Goal: Task Accomplishment & Management: Use online tool/utility

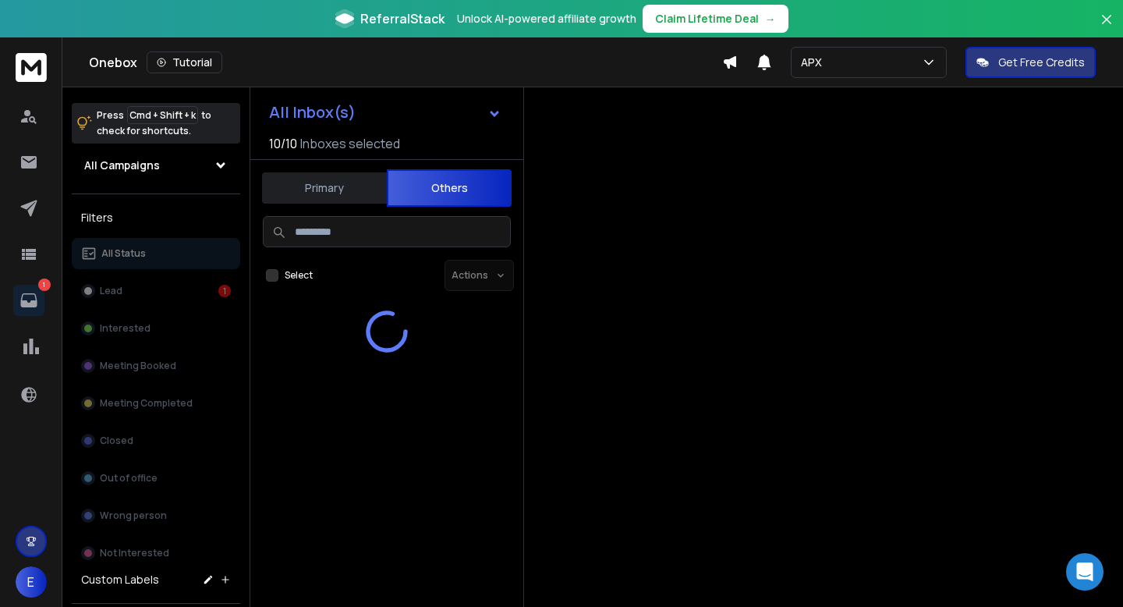
click at [459, 198] on button "Others" at bounding box center [449, 187] width 125 height 37
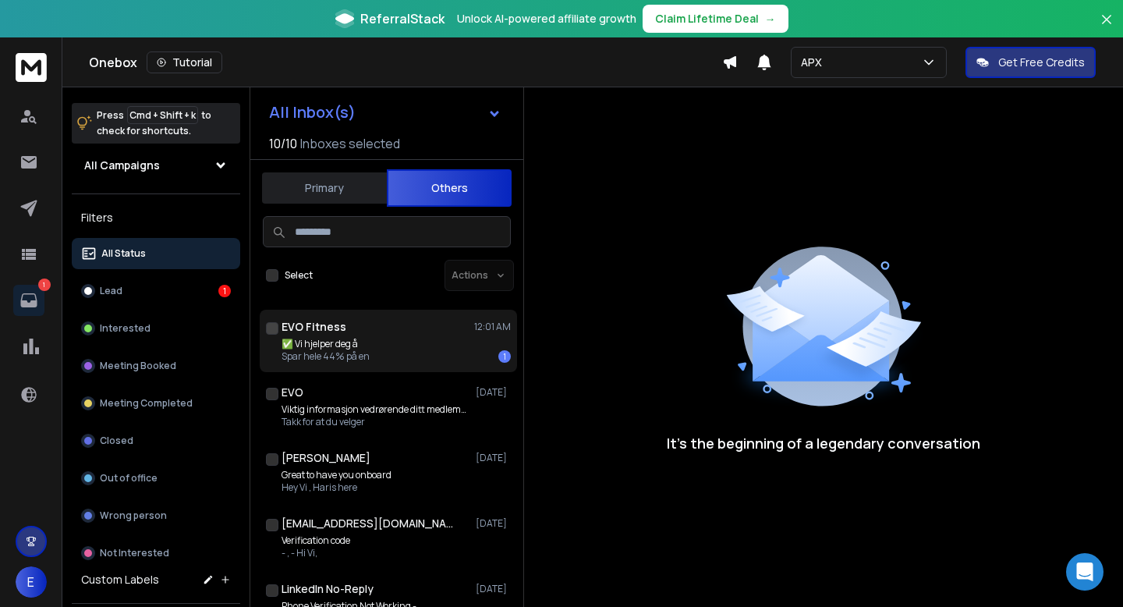
click at [367, 367] on div "EVO Fitness 12:01 AM ✅ Vi hjelper deg å Spar hele 44% på en 1" at bounding box center [388, 341] width 257 height 62
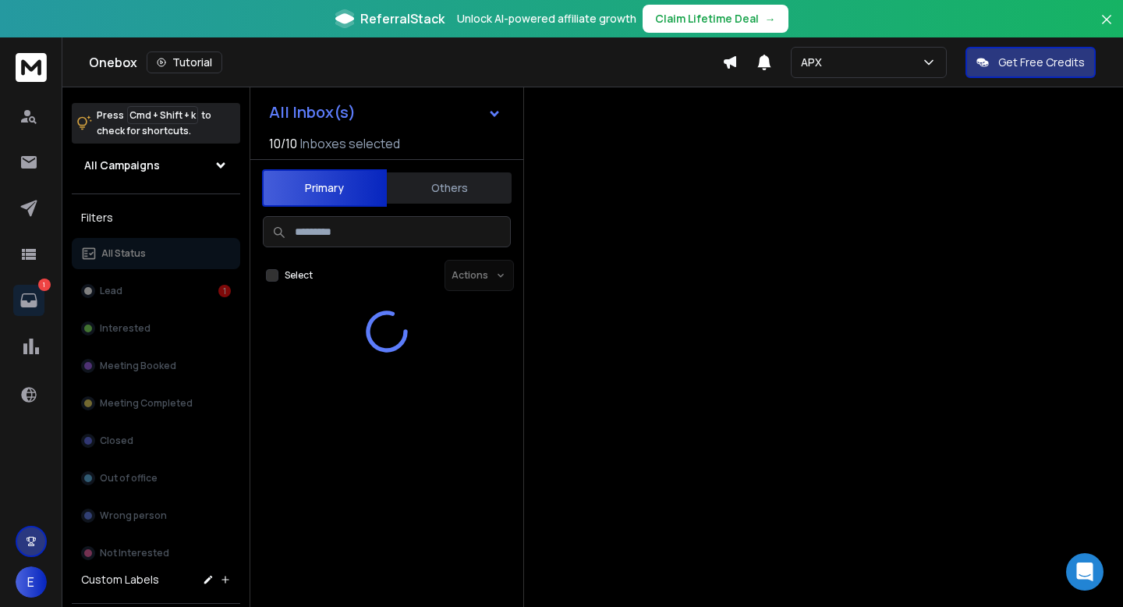
click at [363, 197] on button "Primary" at bounding box center [324, 187] width 125 height 37
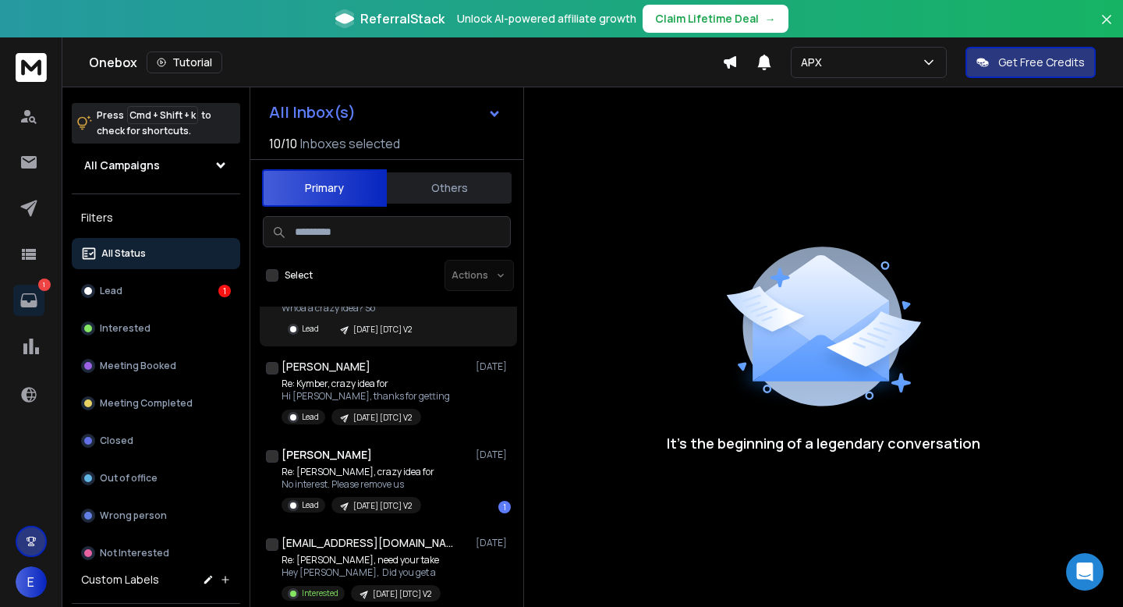
scroll to position [54, 0]
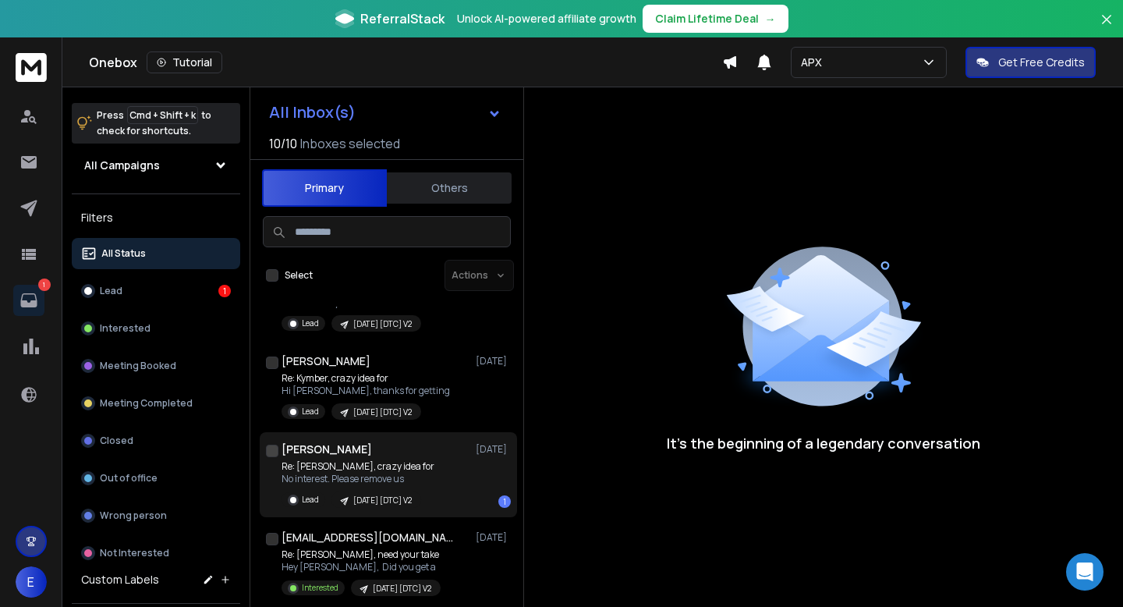
click at [353, 449] on div "[PERSON_NAME] [DATE]" at bounding box center [395, 449] width 229 height 16
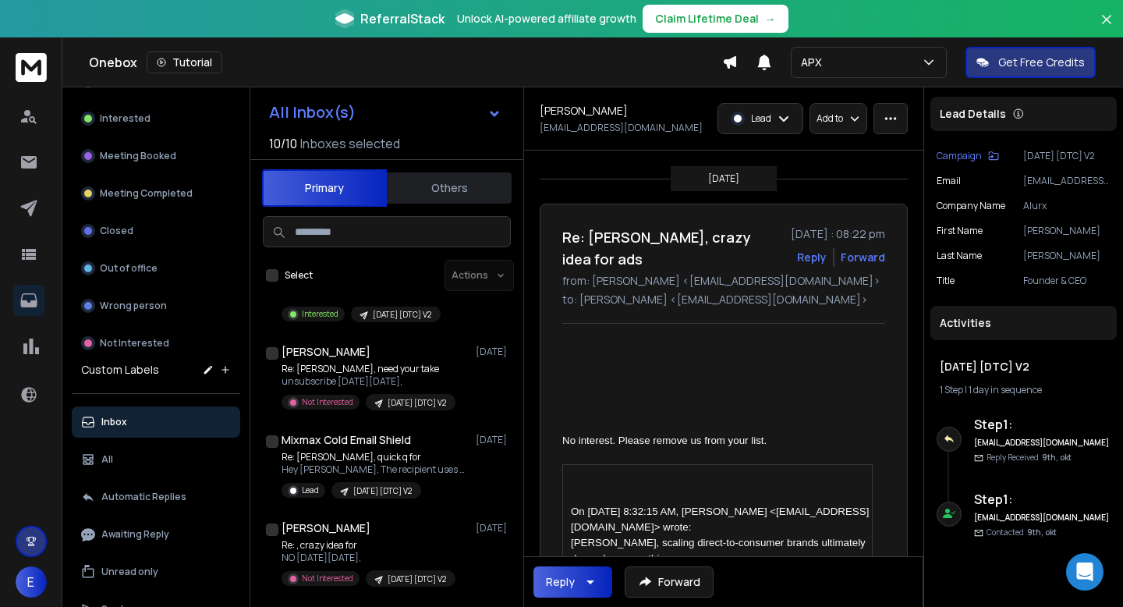
scroll to position [228, 0]
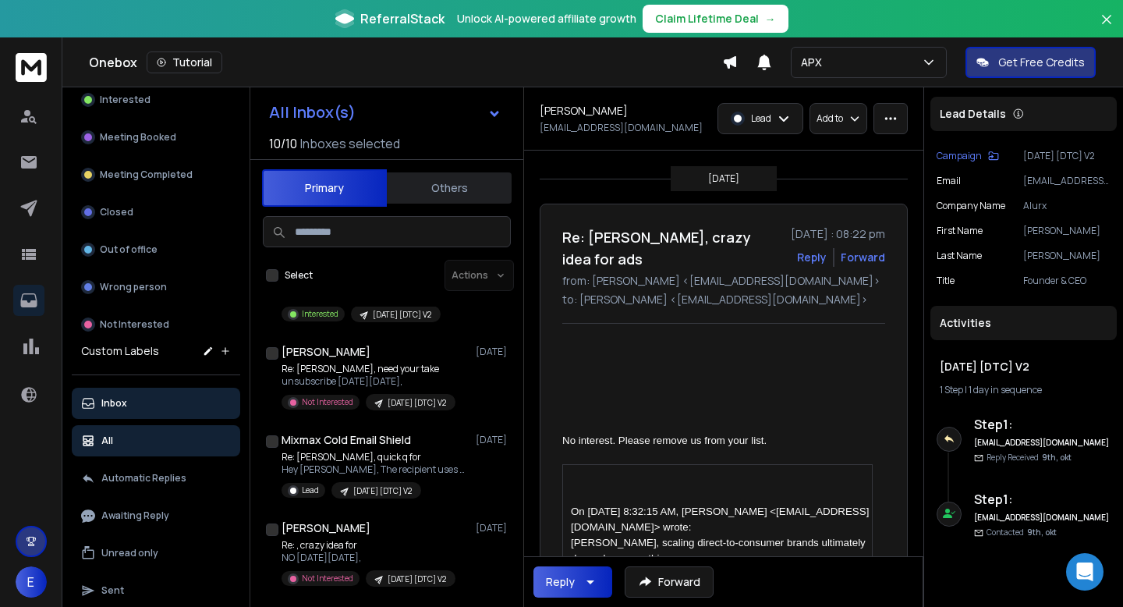
click at [172, 449] on button "All" at bounding box center [156, 440] width 168 height 31
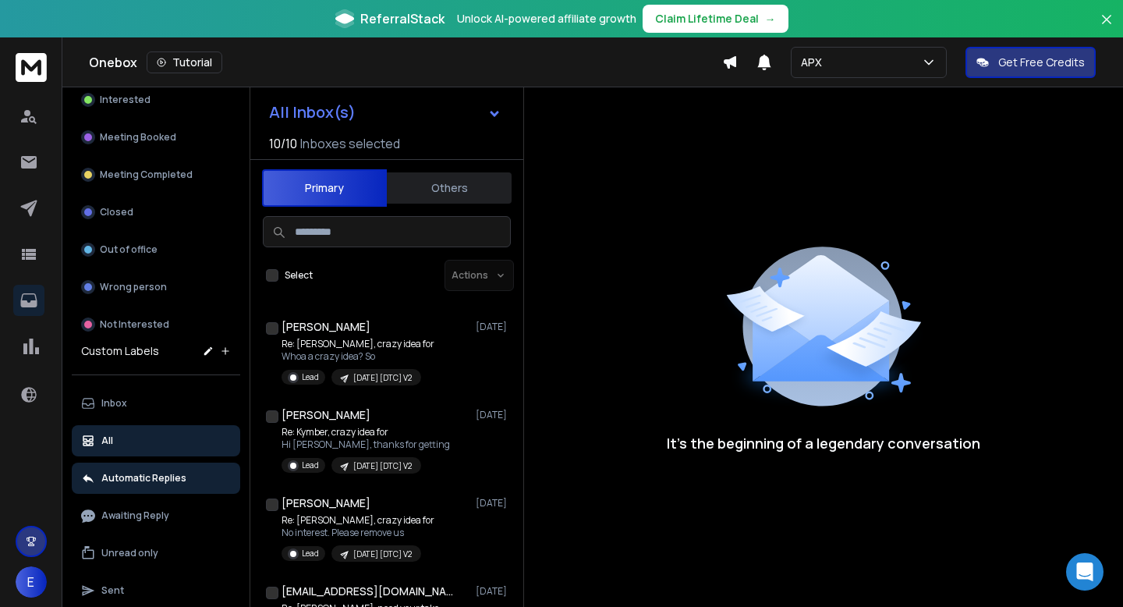
click at [174, 473] on p "Automatic Replies" at bounding box center [143, 478] width 85 height 12
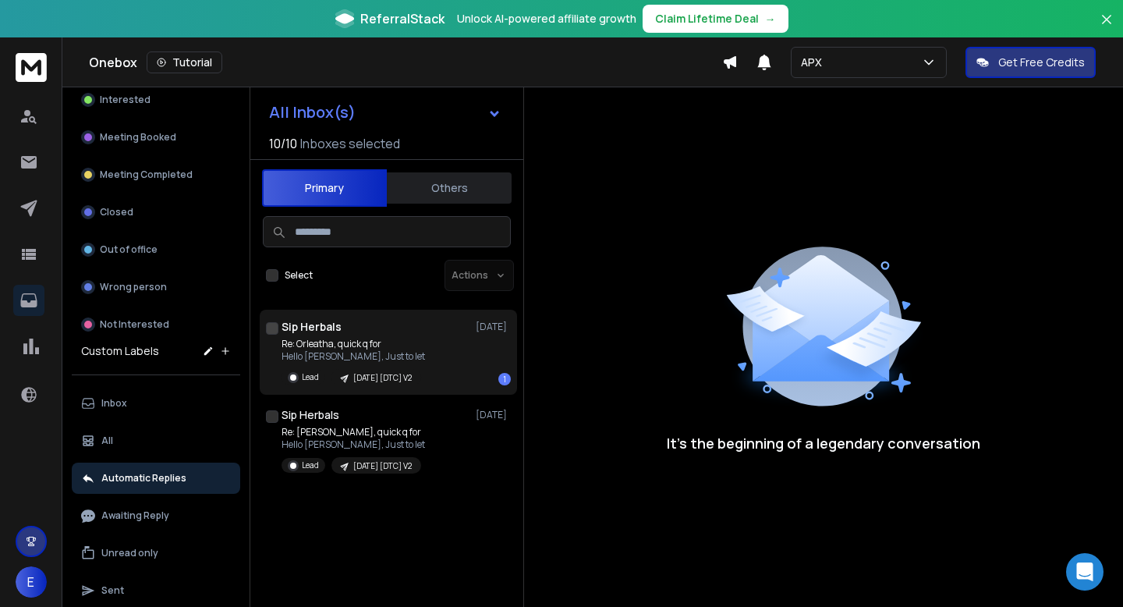
click at [411, 366] on div "Re: Orleatha, quick q for Hello [PERSON_NAME], Just to let Lead [DATE] [DTC] V2" at bounding box center [352, 362] width 143 height 48
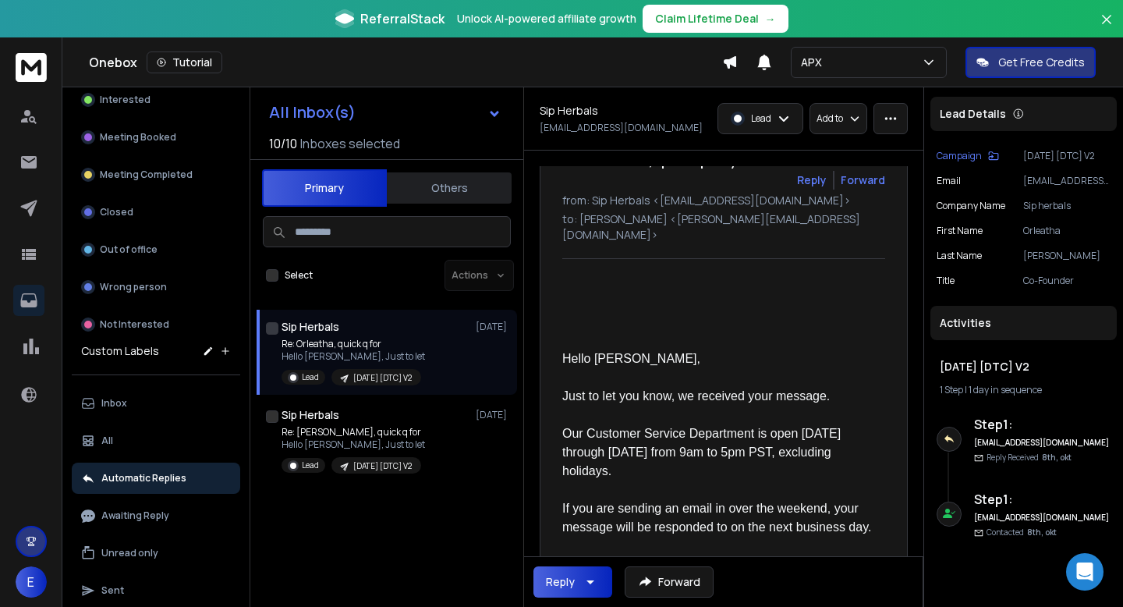
scroll to position [83, 0]
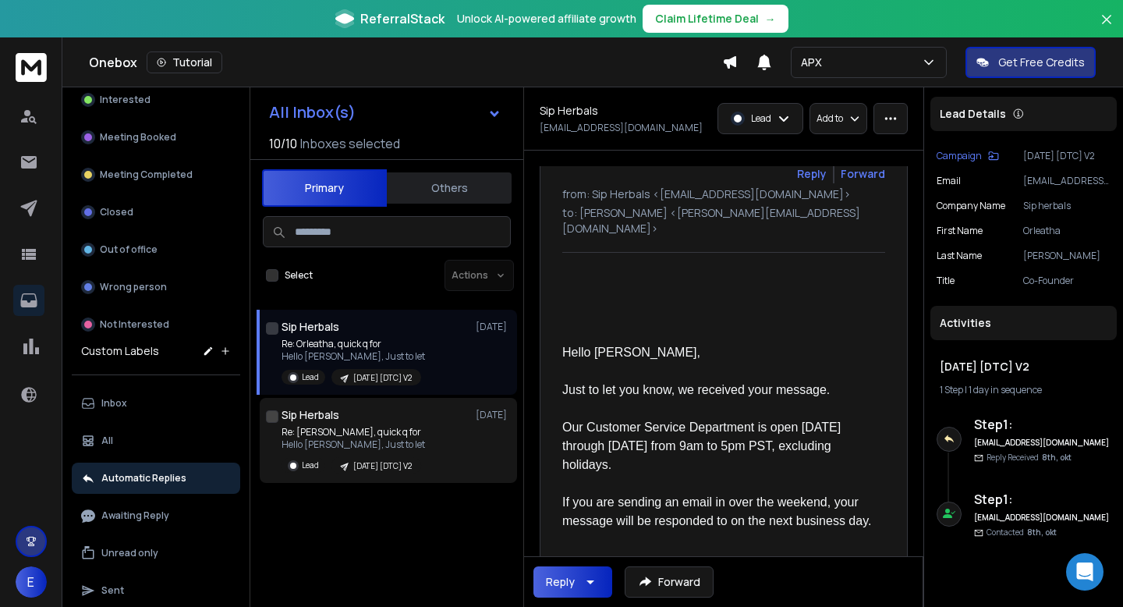
click at [433, 457] on div "Re: [PERSON_NAME], quick q for Hello [PERSON_NAME], Just to let Lead [DATE] [DT…" at bounding box center [395, 450] width 229 height 48
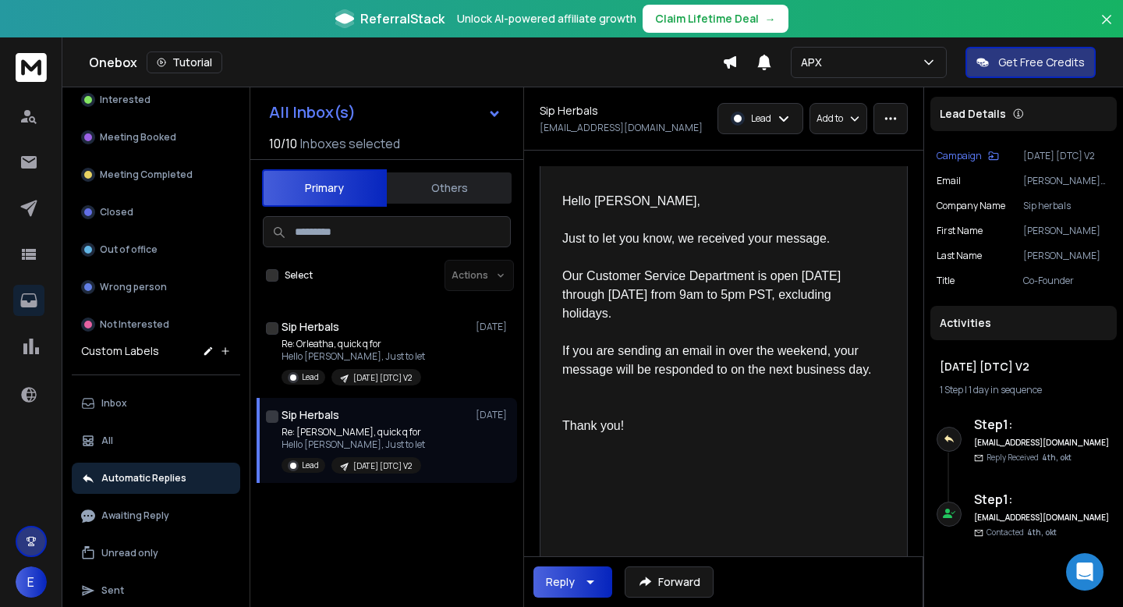
scroll to position [243, 0]
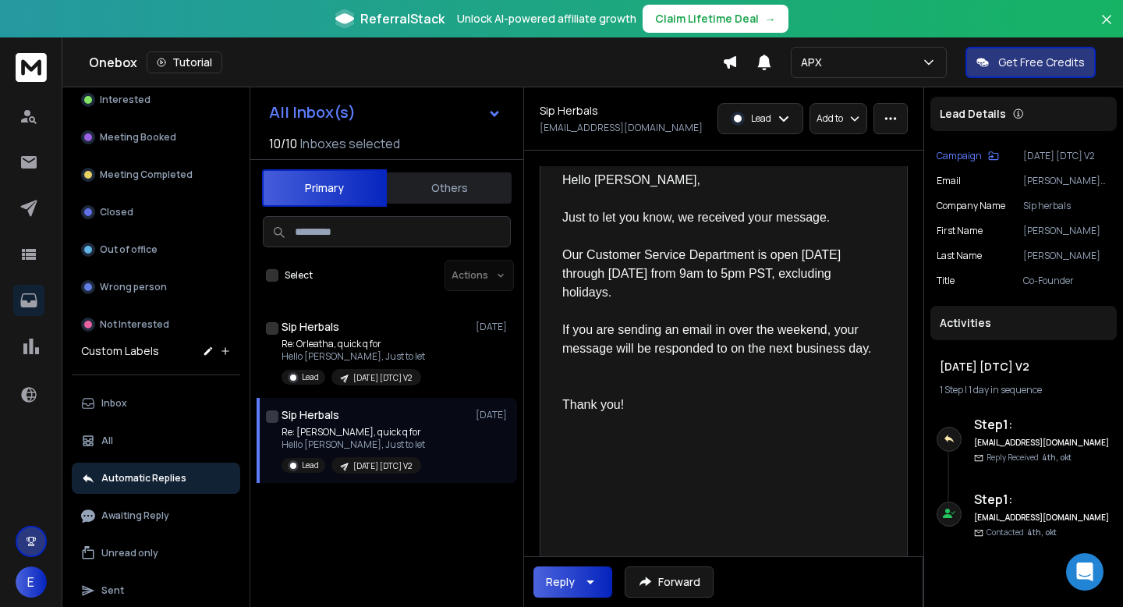
click at [450, 196] on button "Others" at bounding box center [449, 188] width 125 height 34
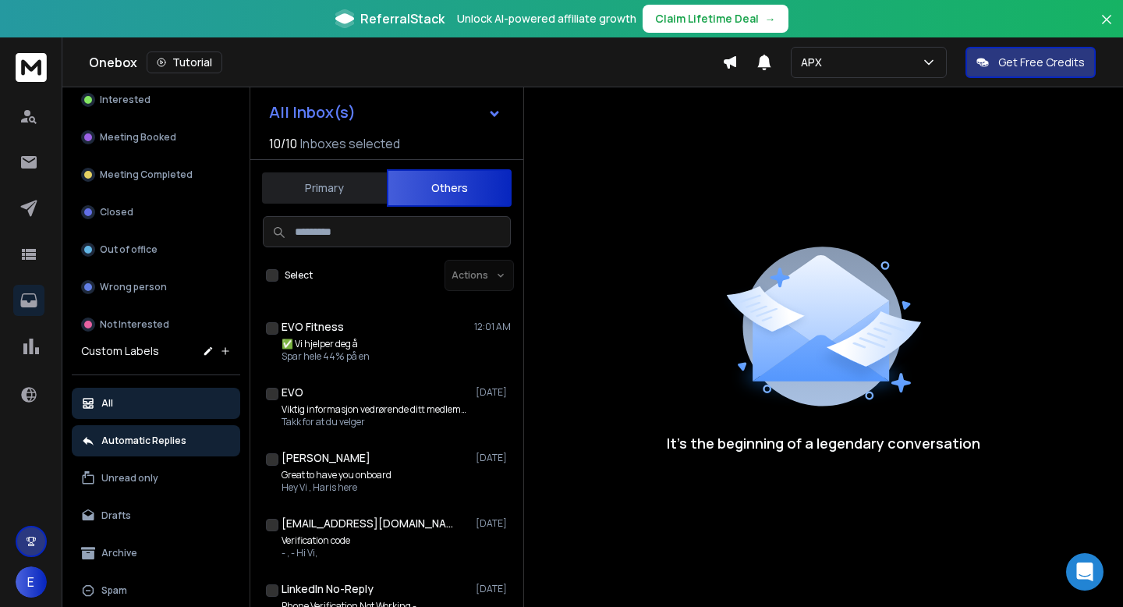
click at [203, 448] on button "Automatic Replies" at bounding box center [156, 440] width 168 height 31
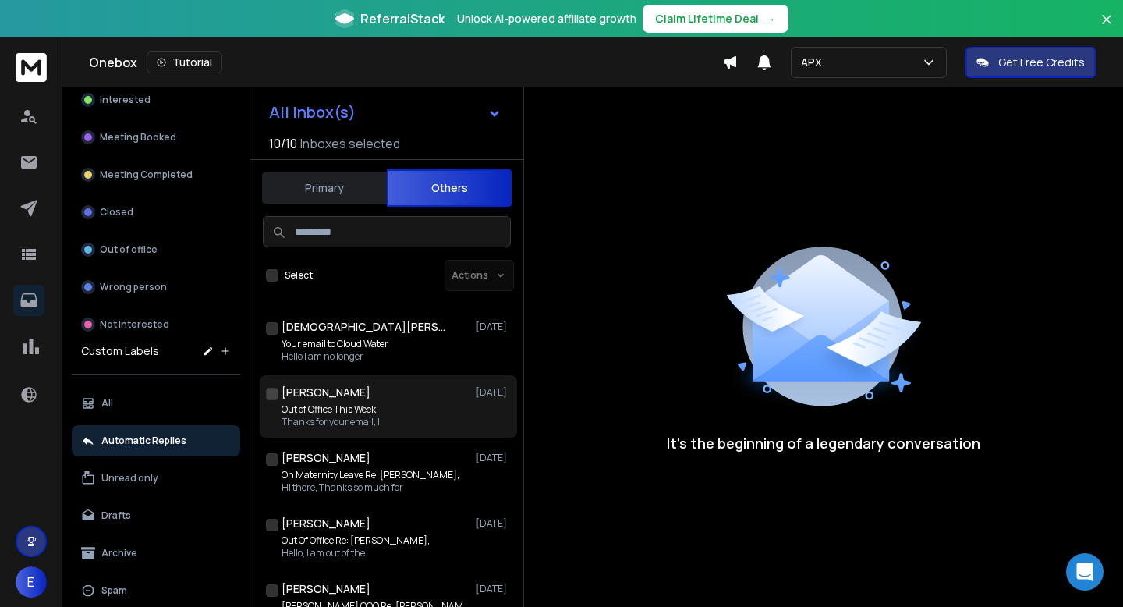
scroll to position [9, 0]
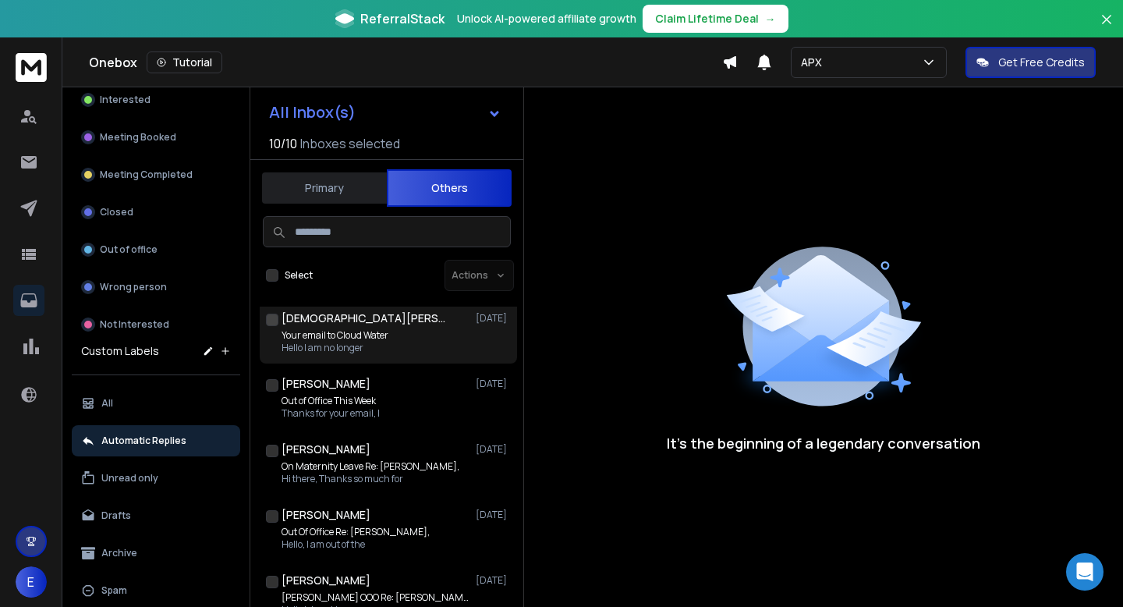
click at [388, 352] on p "Hello I am no longer" at bounding box center [334, 348] width 107 height 12
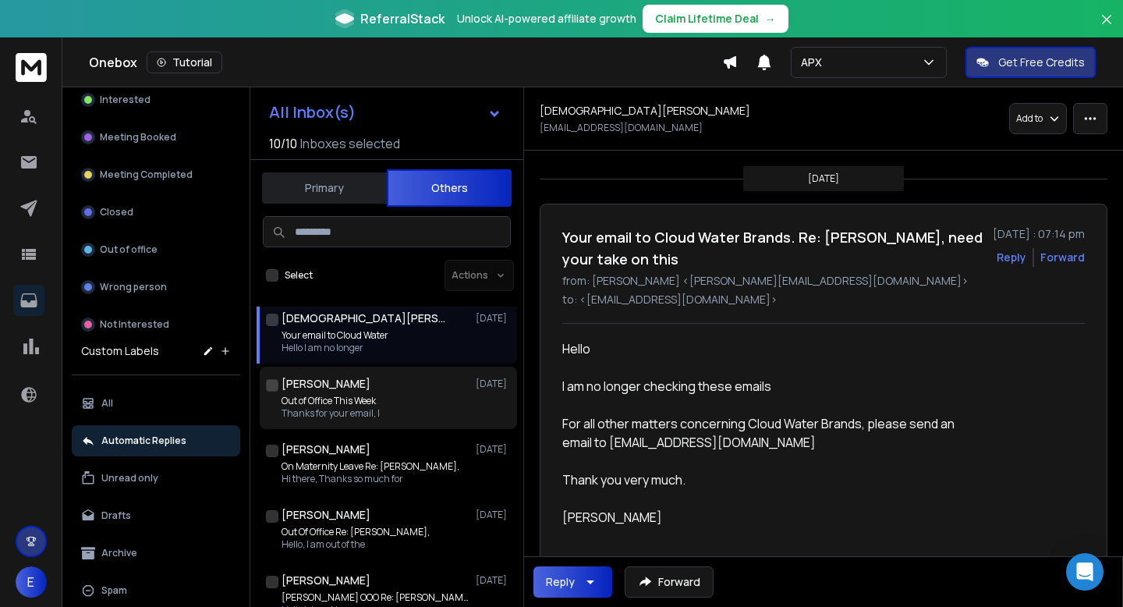
click at [388, 396] on div "Out of Office This Week Thanks for your email, I" at bounding box center [395, 407] width 229 height 25
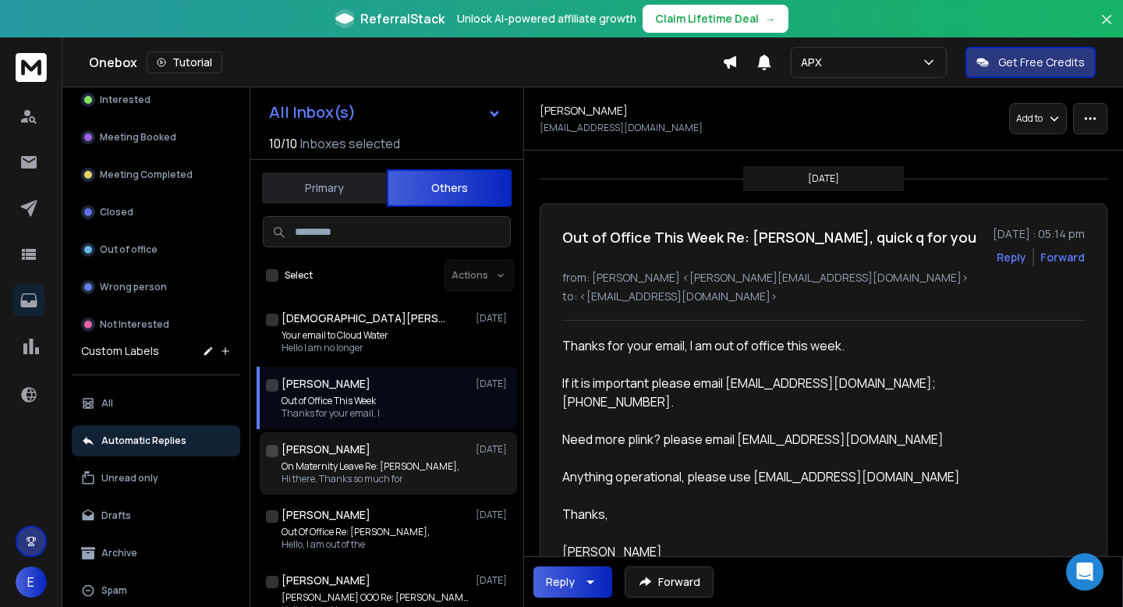
click at [385, 438] on div "[PERSON_NAME] [DATE] On Maternity Leave Re: Aggie, Hi there, Thanks so much for" at bounding box center [388, 463] width 257 height 62
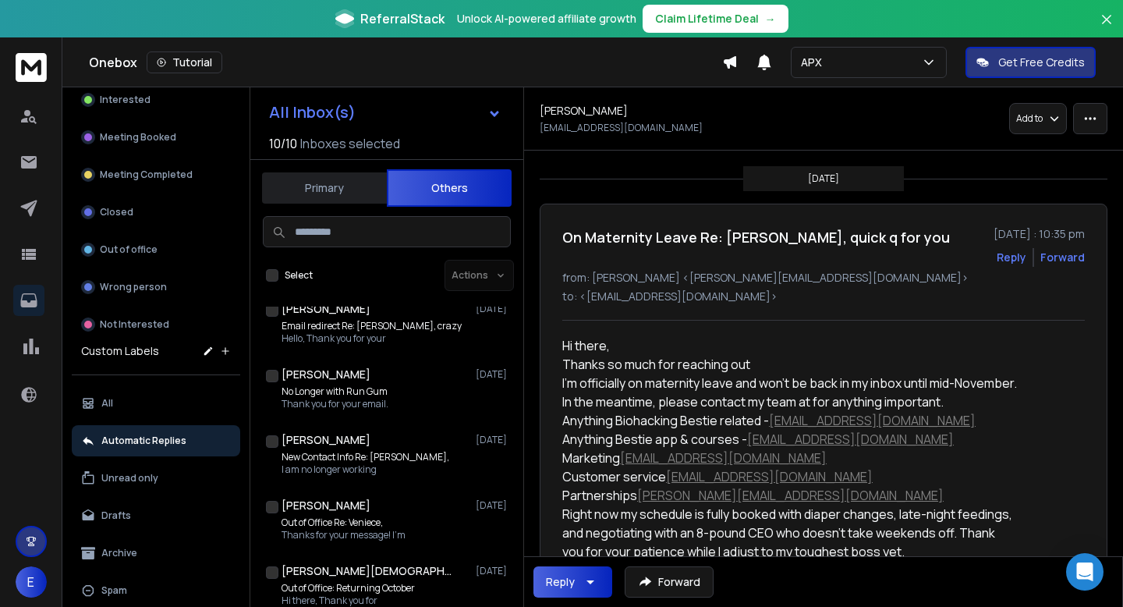
scroll to position [438, 0]
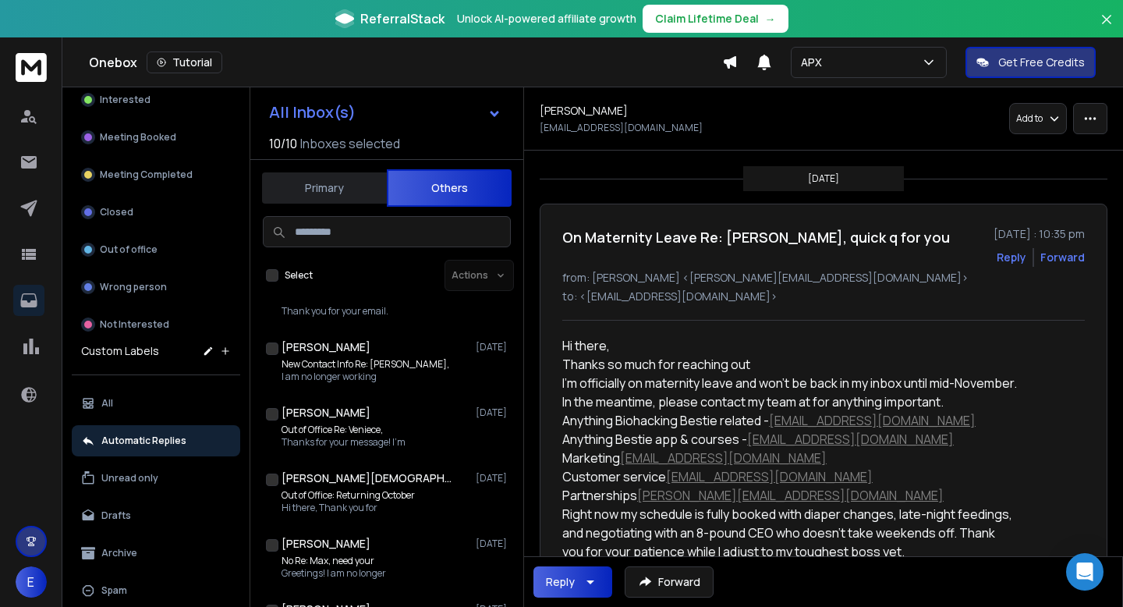
click at [375, 349] on div "[PERSON_NAME] [DATE]" at bounding box center [395, 347] width 229 height 16
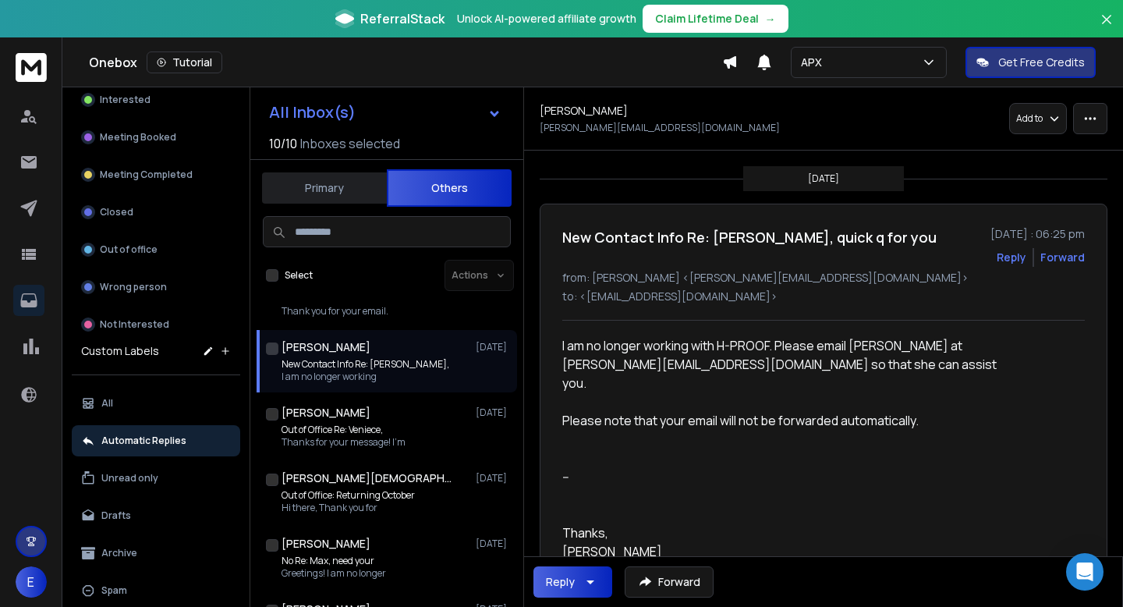
click at [375, 394] on div "[PERSON_NAME] [DATE] Your email to Cloud Water Hello I am no longer [PERSON_NAM…" at bounding box center [386, 530] width 273 height 449
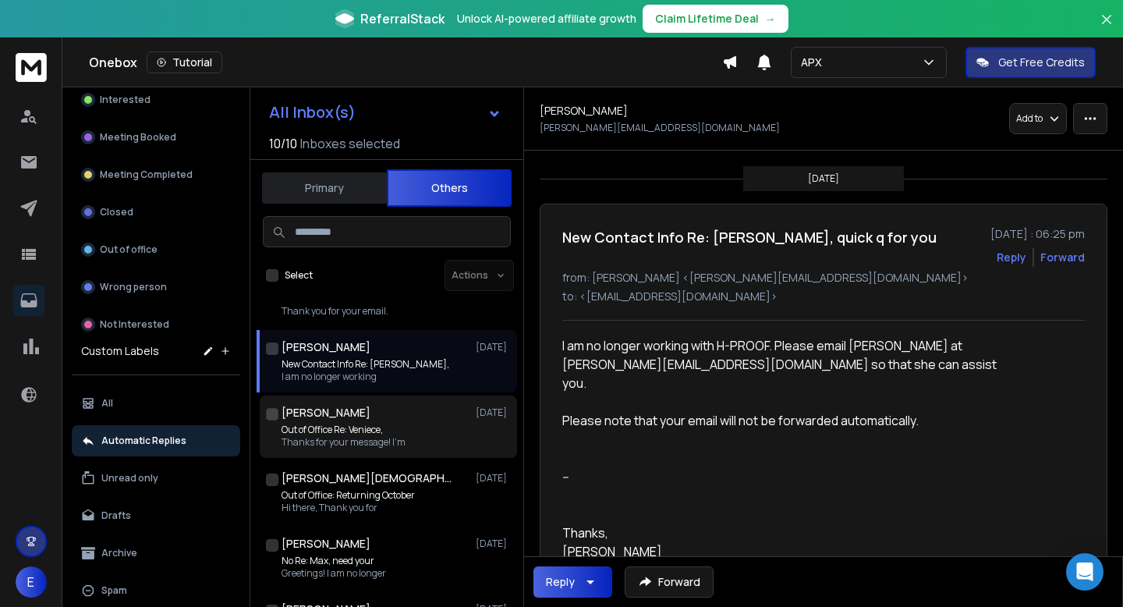
click at [370, 415] on h1 "[PERSON_NAME]" at bounding box center [325, 413] width 89 height 16
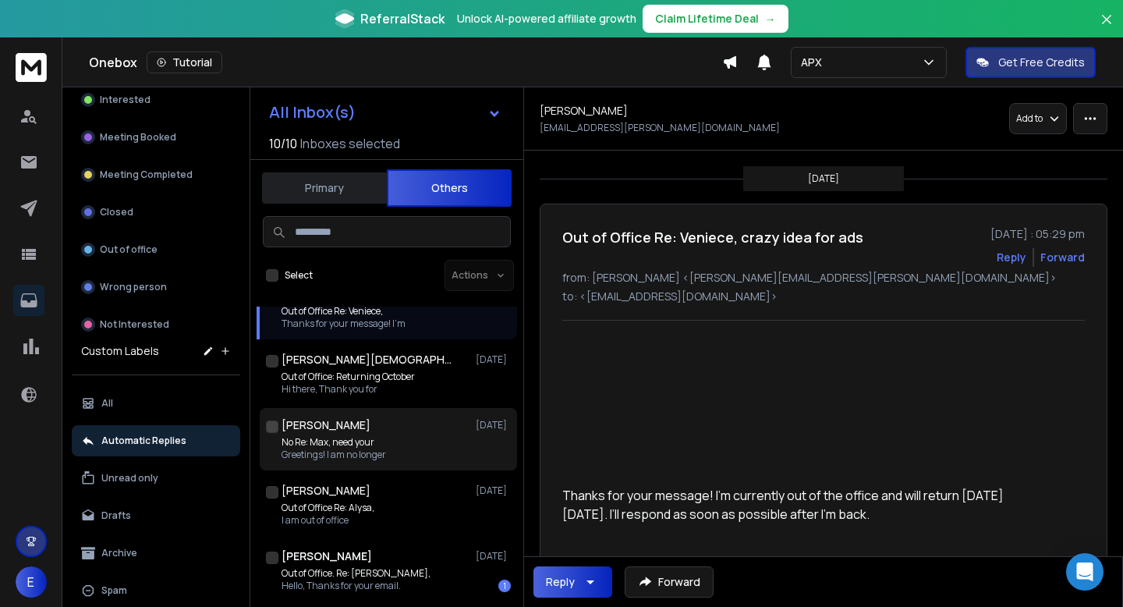
scroll to position [565, 0]
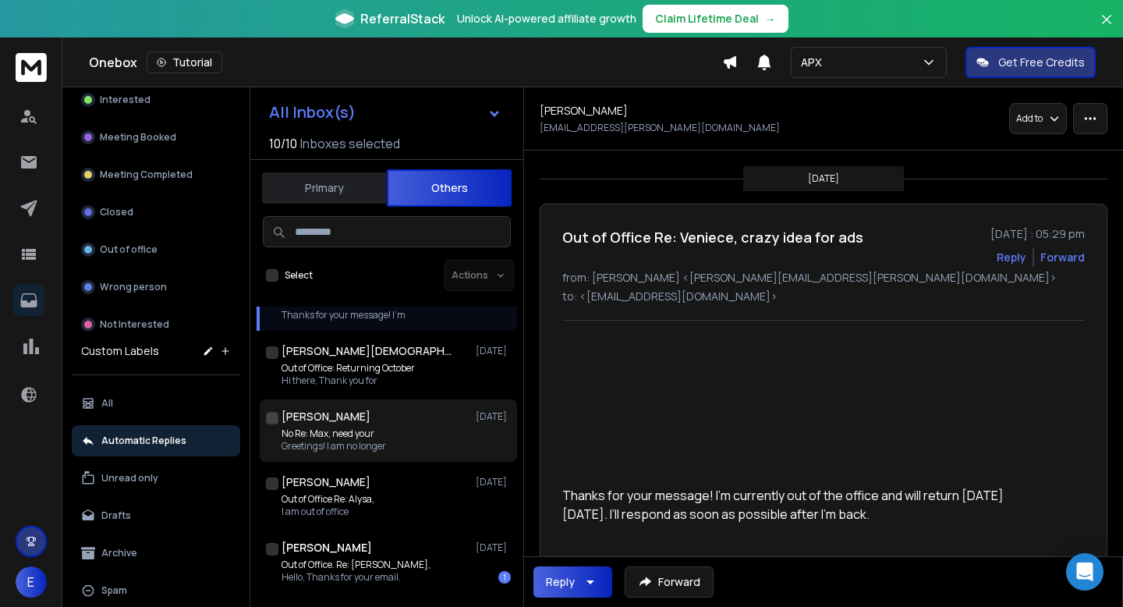
click at [373, 433] on p "No Re: Max, need your" at bounding box center [333, 433] width 104 height 12
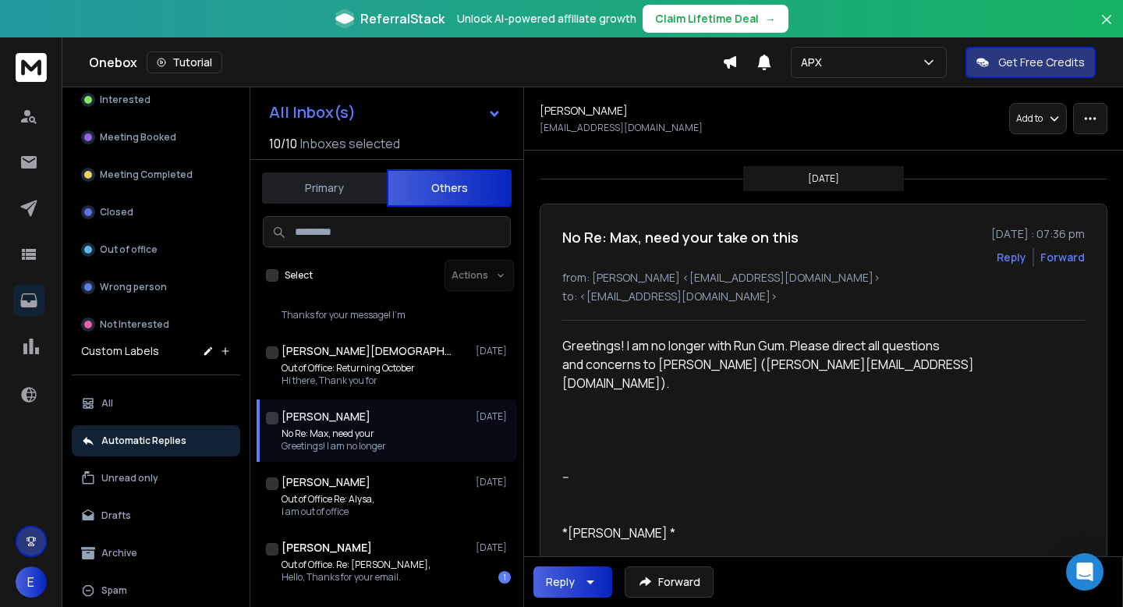
click at [373, 529] on div "[PERSON_NAME] [DATE] Your email to Cloud Water Hello I am no longer [PERSON_NAM…" at bounding box center [386, 530] width 273 height 449
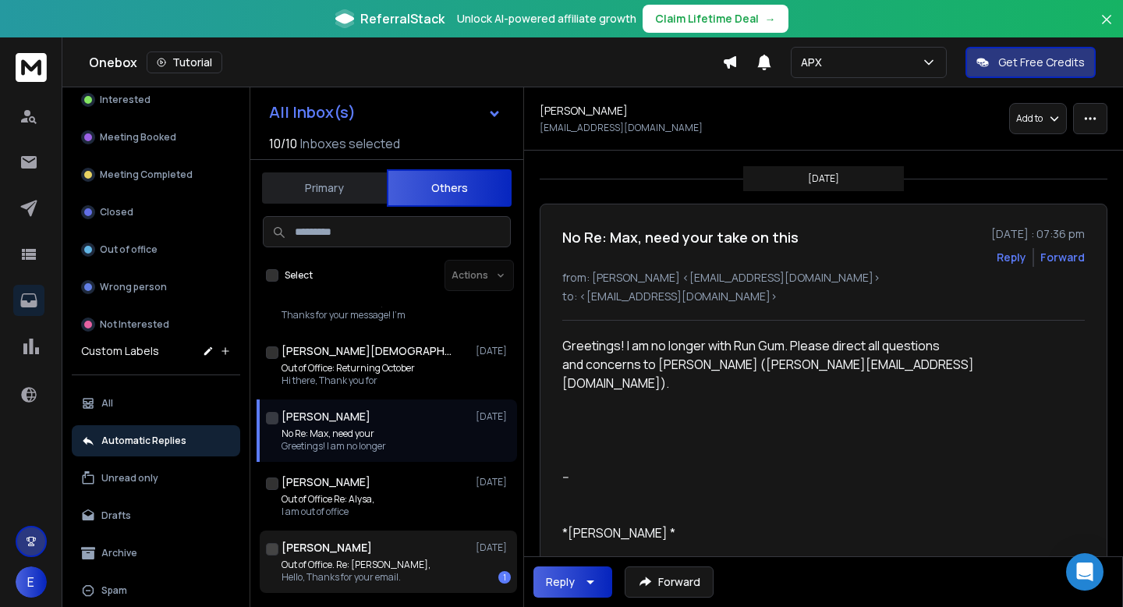
click at [373, 563] on p "Out of Office. Re: [PERSON_NAME]," at bounding box center [355, 564] width 149 height 12
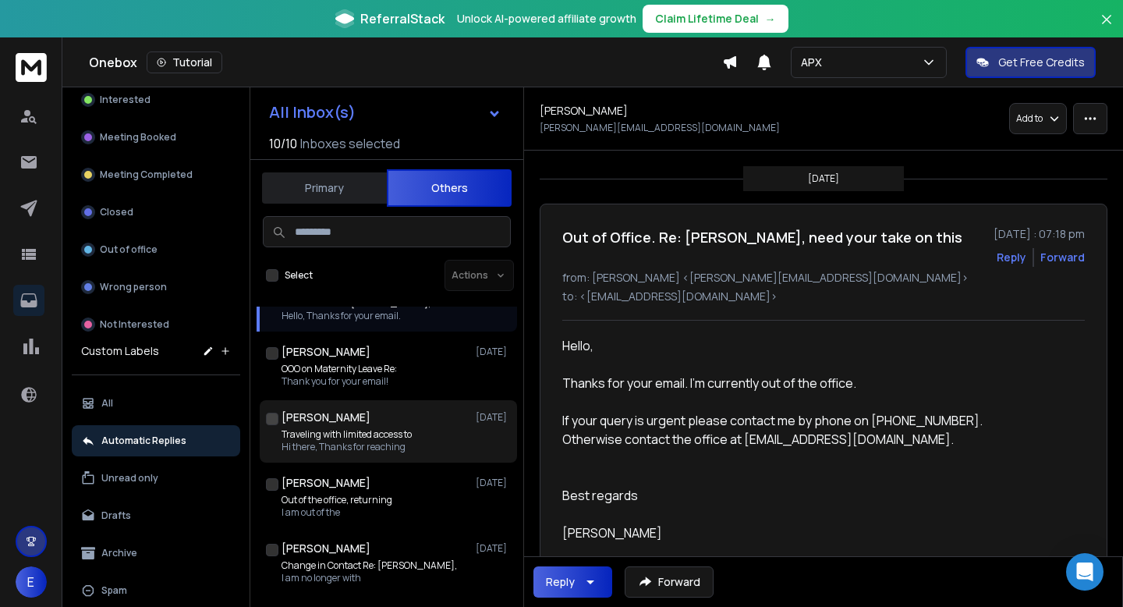
click at [416, 428] on div "Traveling with limited access to Hi there, Thanks for reaching" at bounding box center [395, 440] width 229 height 25
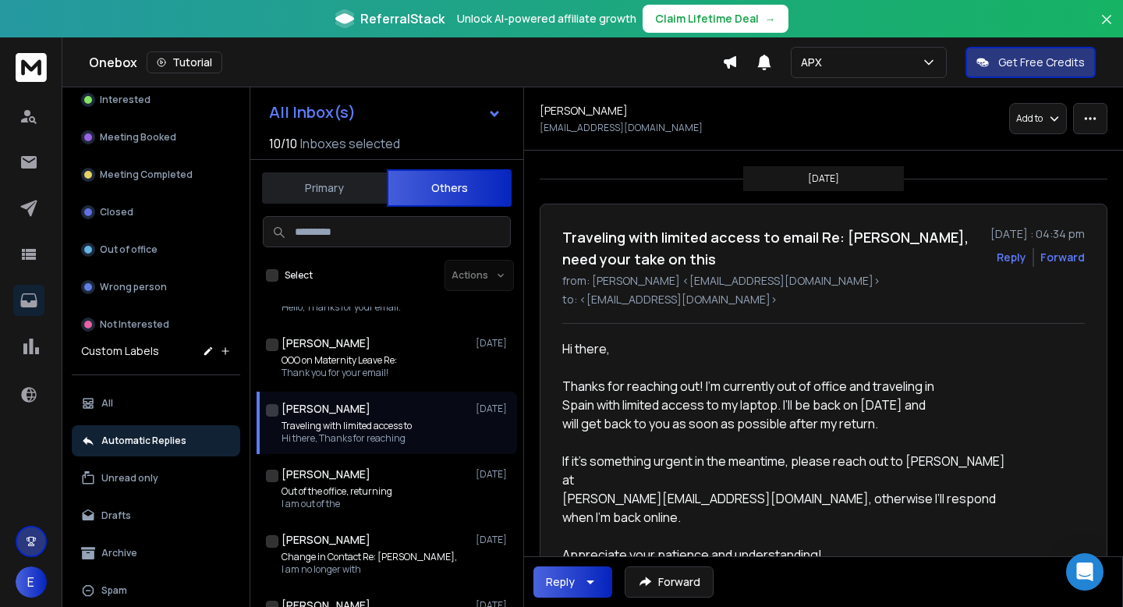
scroll to position [895, 0]
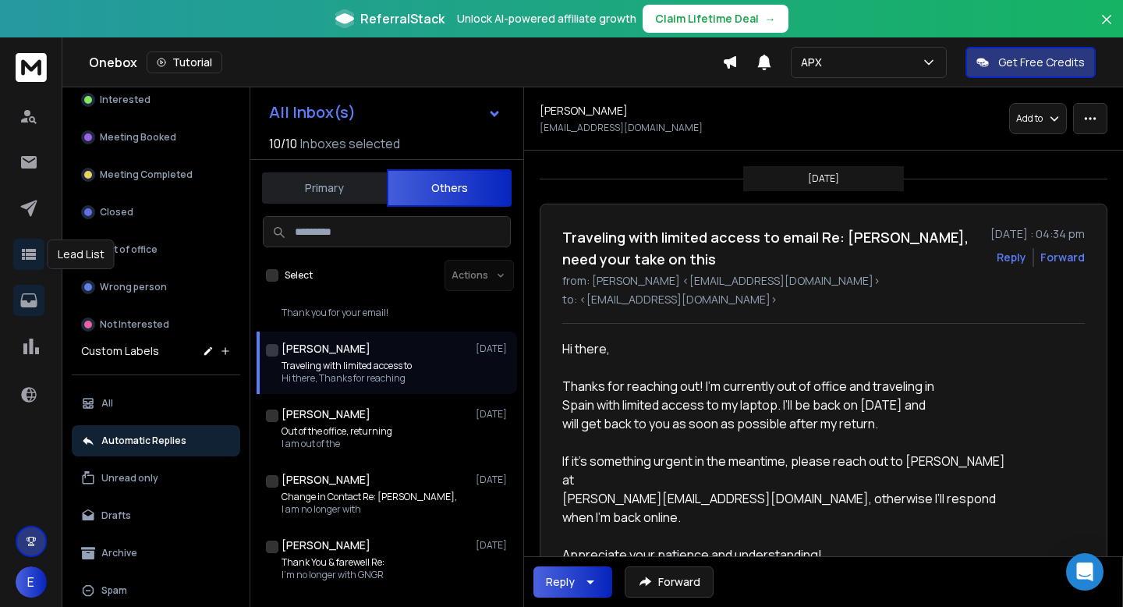
click at [30, 239] on link at bounding box center [28, 254] width 31 height 31
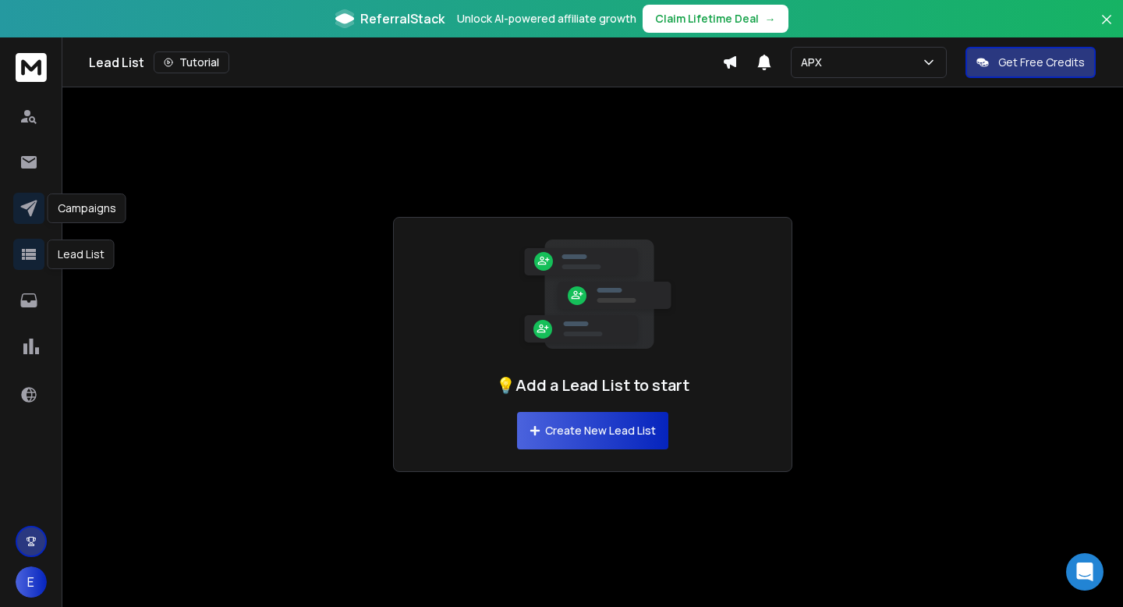
click at [35, 202] on icon at bounding box center [28, 208] width 16 height 16
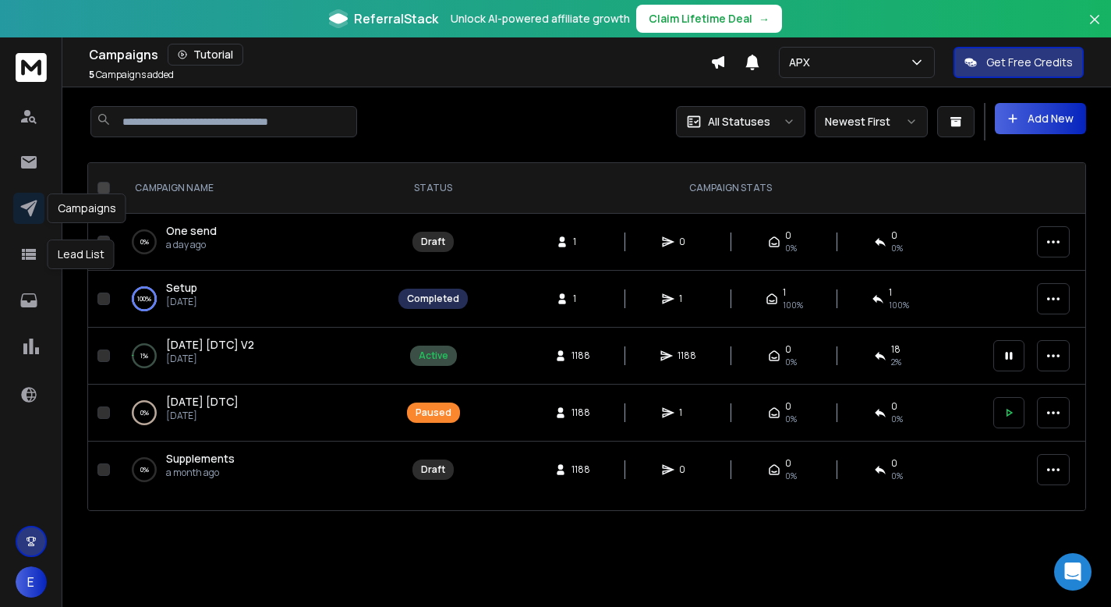
click at [53, 256] on div "Lead List" at bounding box center [81, 254] width 67 height 30
click at [40, 261] on link at bounding box center [28, 254] width 31 height 31
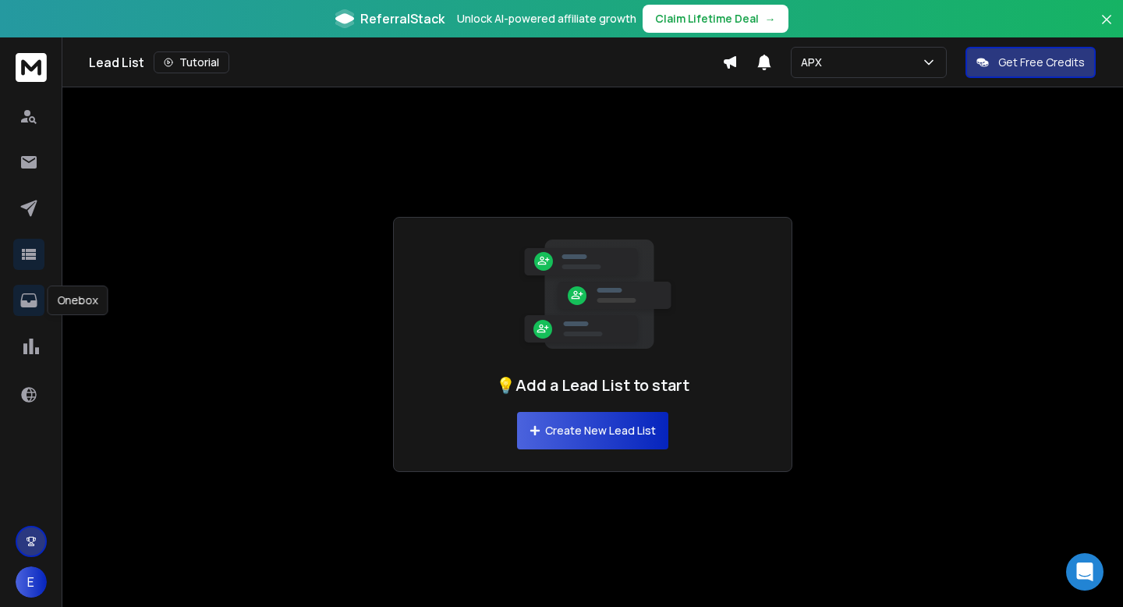
click at [26, 306] on icon at bounding box center [28, 300] width 16 height 14
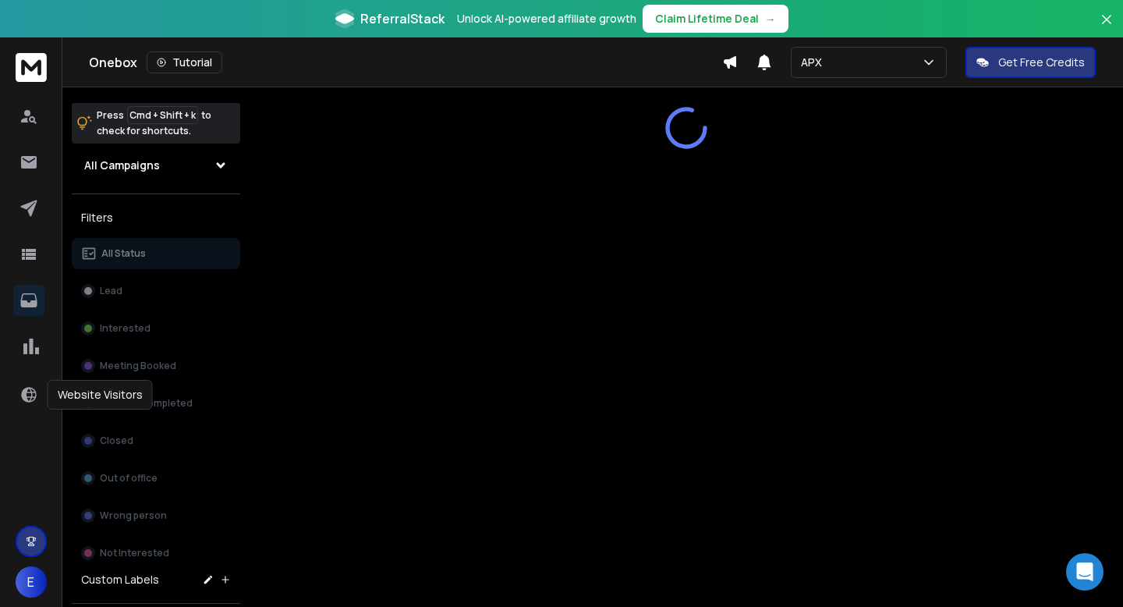
click at [31, 374] on div at bounding box center [31, 258] width 36 height 315
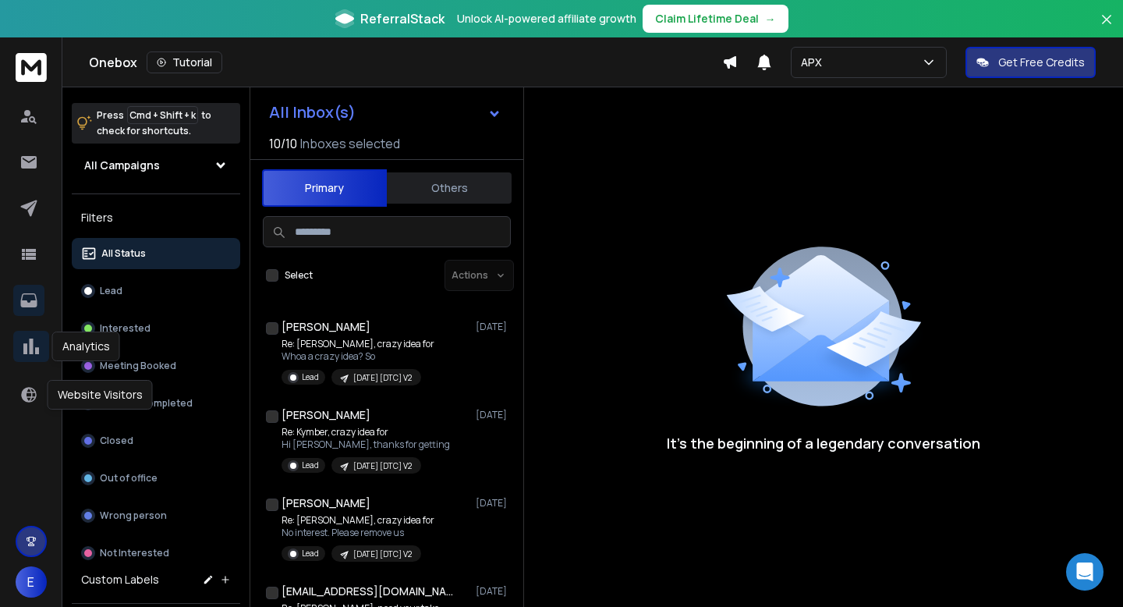
click at [37, 350] on icon at bounding box center [31, 346] width 16 height 16
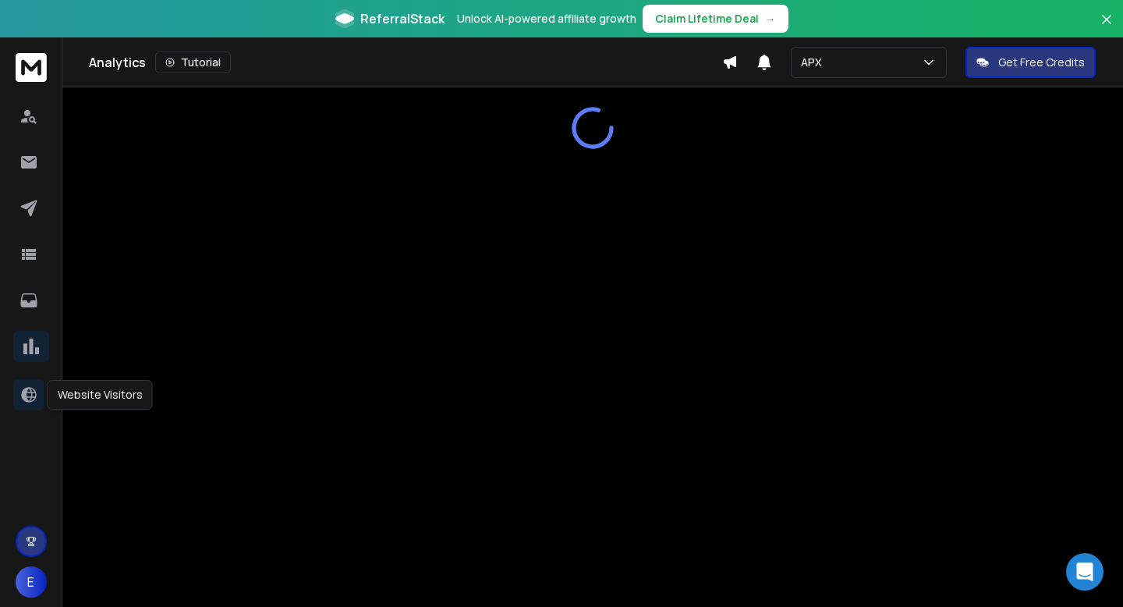
click at [36, 393] on icon at bounding box center [28, 394] width 19 height 19
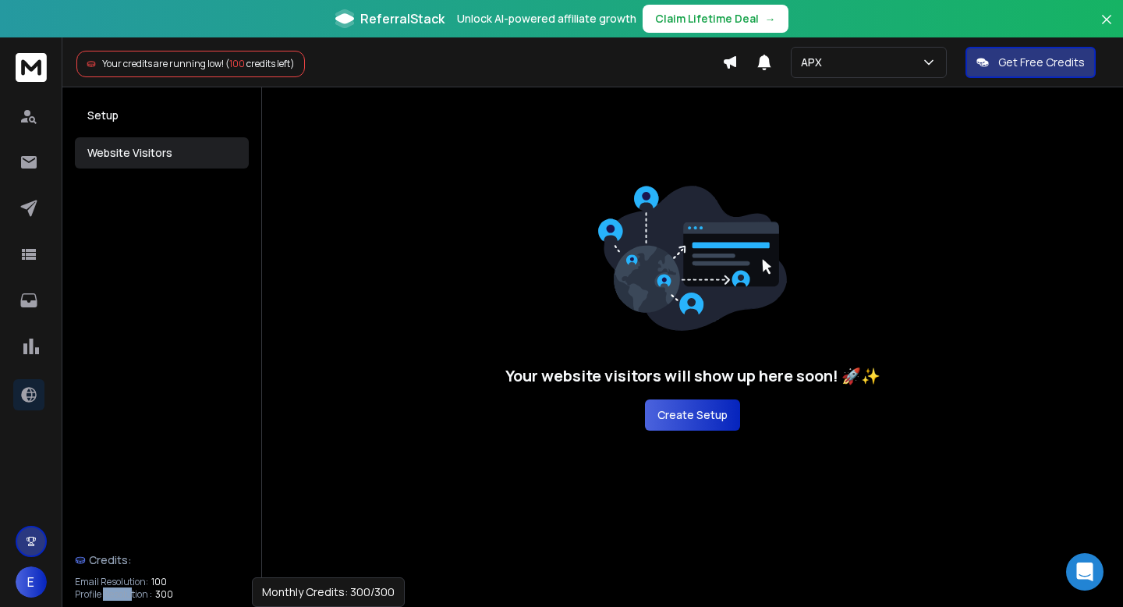
drag, startPoint x: 106, startPoint y: 597, endPoint x: 133, endPoint y: 597, distance: 27.3
click at [133, 597] on p "Profile Resolution :" at bounding box center [113, 594] width 77 height 12
click at [700, 423] on button "Create Setup" at bounding box center [692, 414] width 95 height 31
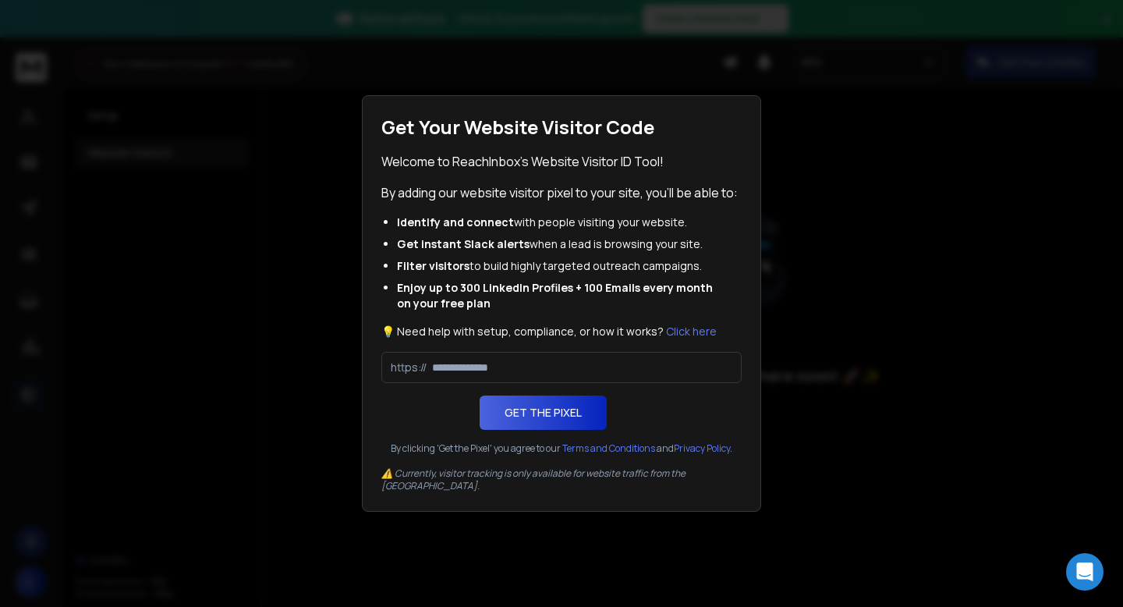
drag, startPoint x: 425, startPoint y: 377, endPoint x: 468, endPoint y: 384, distance: 43.5
click at [425, 377] on input "text" at bounding box center [561, 367] width 360 height 31
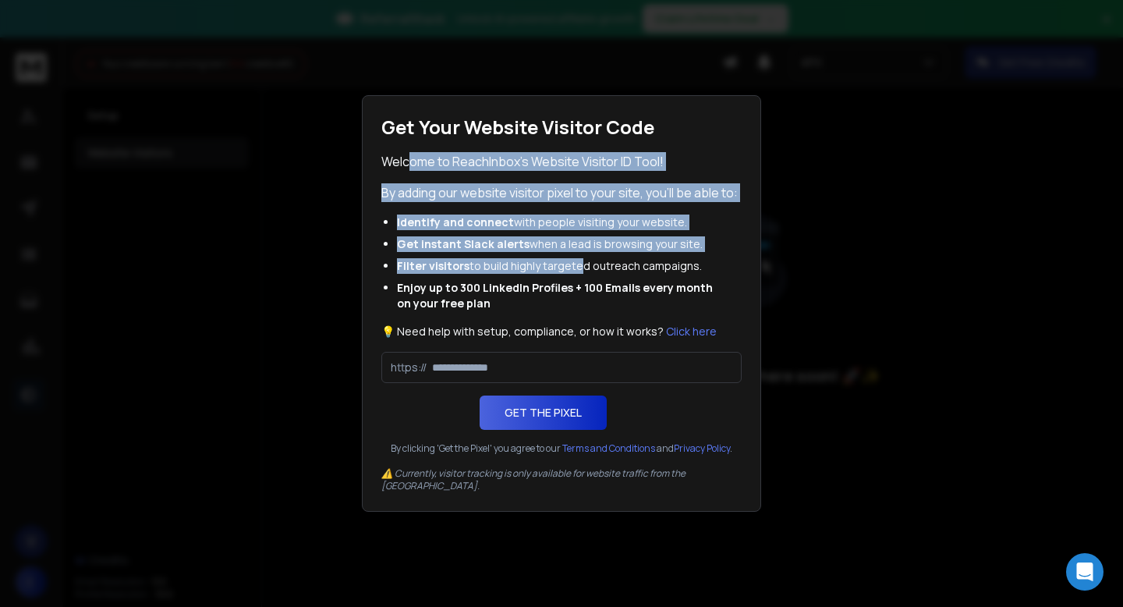
drag, startPoint x: 476, startPoint y: 175, endPoint x: 573, endPoint y: 268, distance: 134.0
click at [573, 267] on div "Get Your Website Visitor Code Welcome to ReachInbox's Website Visitor ID Tool! …" at bounding box center [562, 303] width 398 height 415
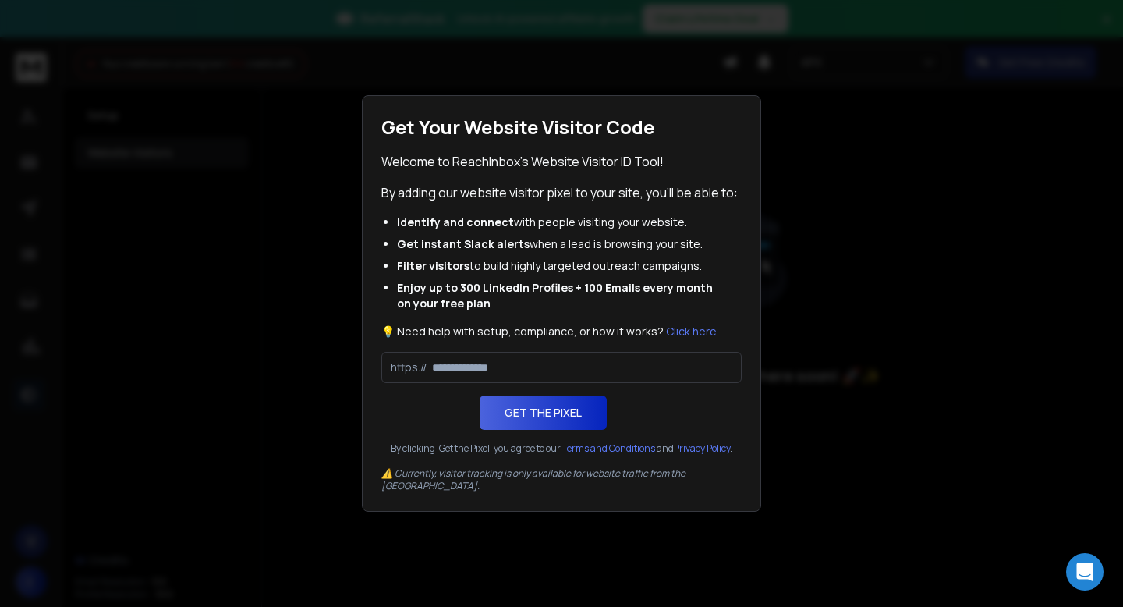
click at [574, 269] on li "Filter visitors to build highly targeted outreach campaigns." at bounding box center [561, 266] width 329 height 16
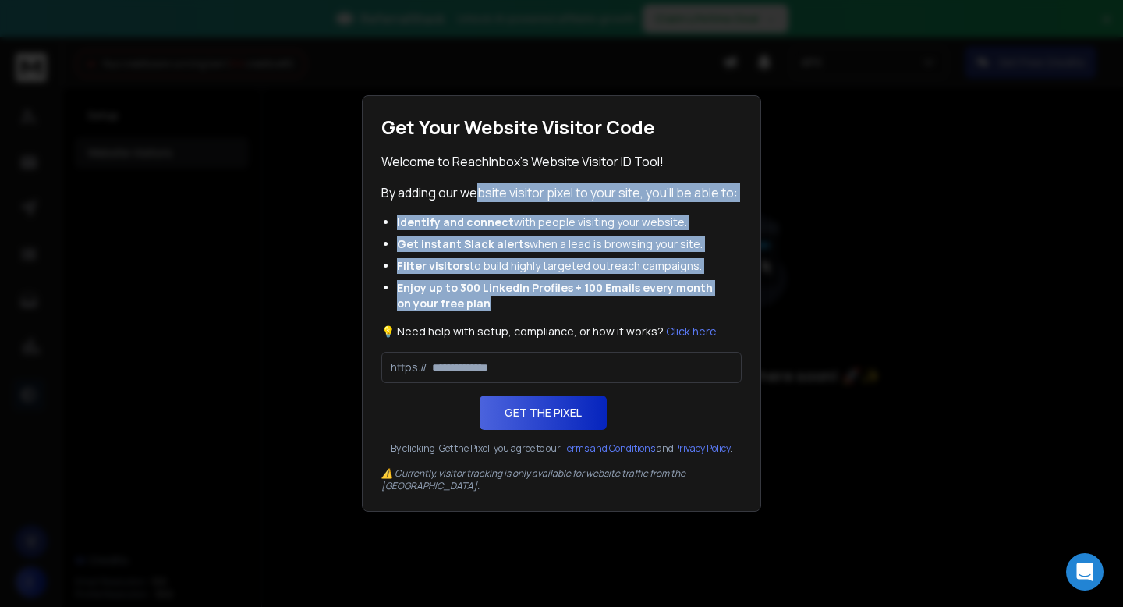
drag, startPoint x: 663, startPoint y: 304, endPoint x: 471, endPoint y: 200, distance: 218.4
click at [472, 201] on div "Get Your Website Visitor Code Welcome to ReachInbox's Website Visitor ID Tool! …" at bounding box center [562, 303] width 398 height 415
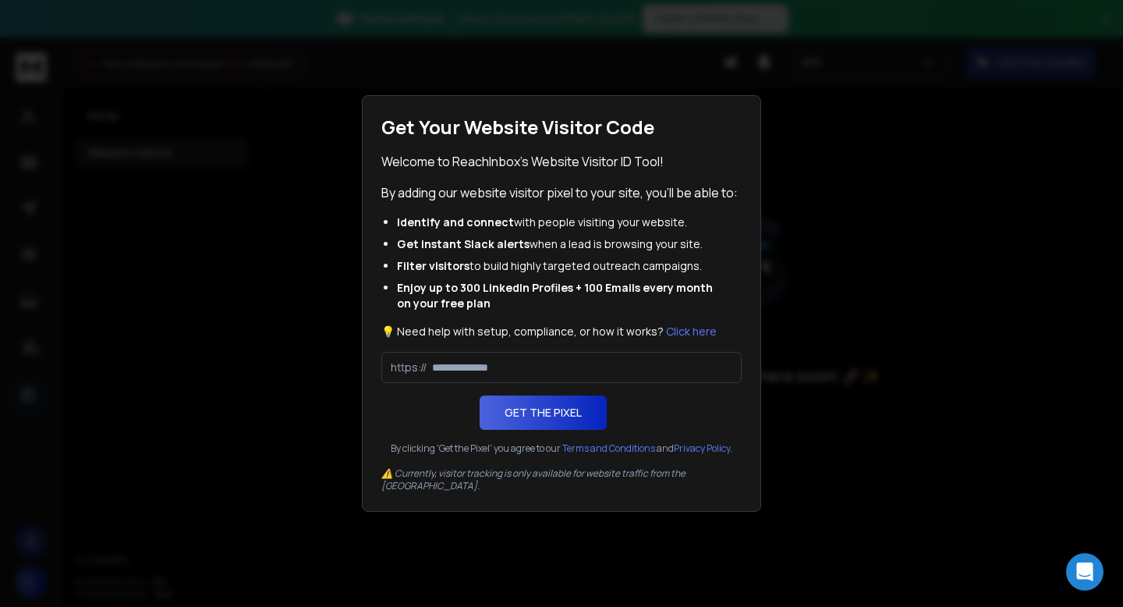
click at [472, 200] on p "By adding our website visitor pixel to your site, you'll be able to:" at bounding box center [561, 192] width 360 height 19
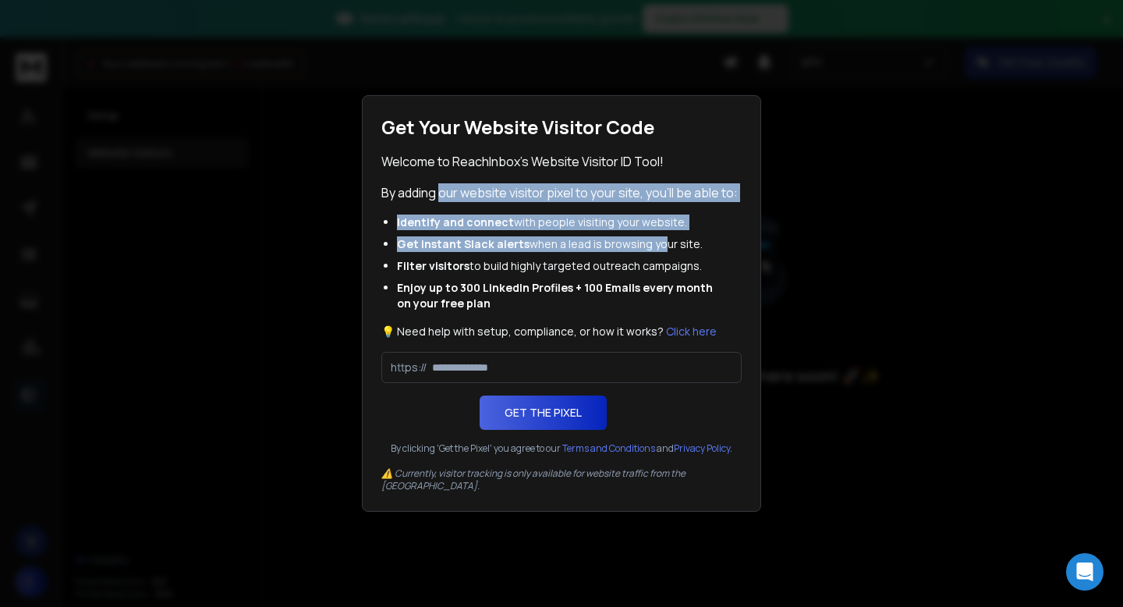
drag, startPoint x: 448, startPoint y: 196, endPoint x: 653, endPoint y: 257, distance: 214.7
click at [648, 256] on div "Get Your Website Visitor Code Welcome to ReachInbox's Website Visitor ID Tool! …" at bounding box center [562, 303] width 398 height 415
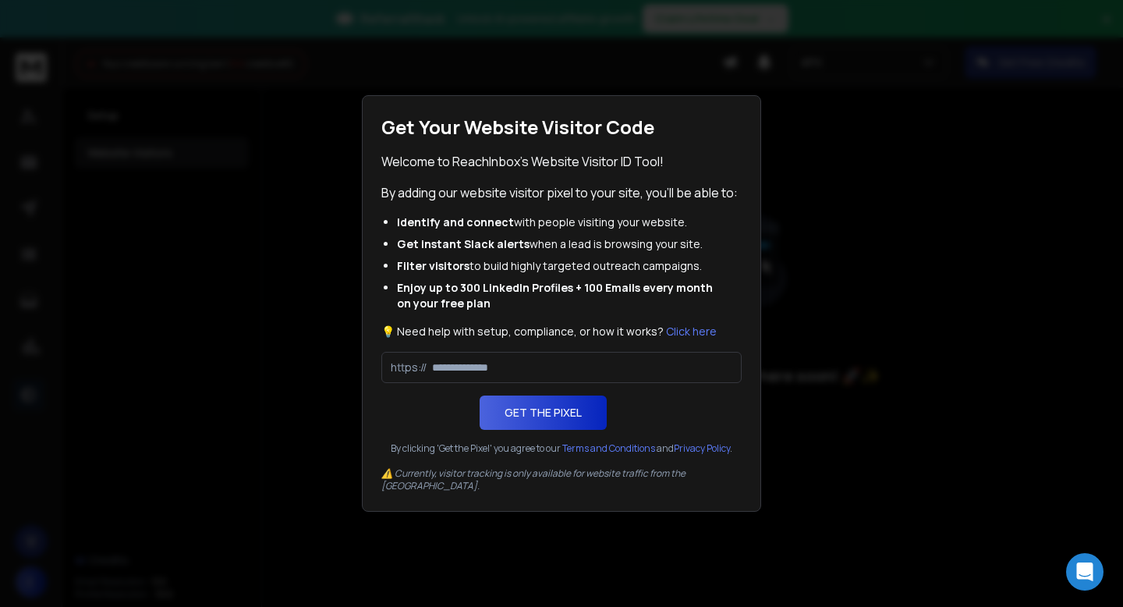
drag, startPoint x: 656, startPoint y: 255, endPoint x: 698, endPoint y: 242, distance: 44.1
click at [656, 252] on li "Get instant Slack alerts when a lead is browsing your site." at bounding box center [561, 244] width 329 height 16
drag, startPoint x: 613, startPoint y: 229, endPoint x: 431, endPoint y: 231, distance: 181.7
click at [430, 230] on ul "Identify and connect with people visiting your website. Get instant Slack alert…" at bounding box center [561, 262] width 360 height 97
drag, startPoint x: 432, startPoint y: 229, endPoint x: 423, endPoint y: 233, distance: 10.1
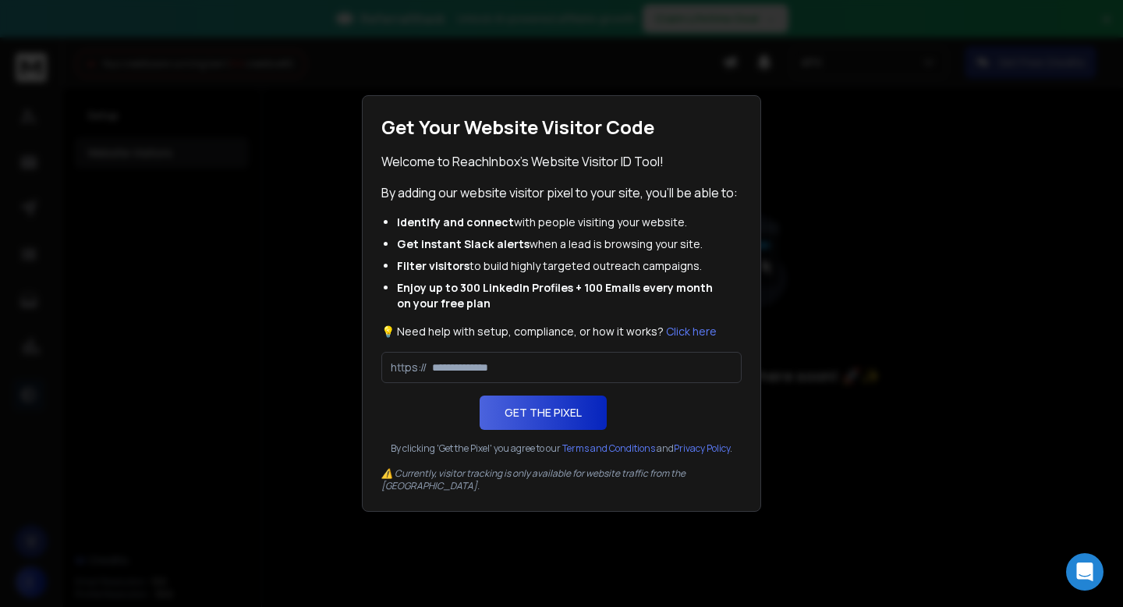
click at [430, 229] on span "Identify and connect" at bounding box center [455, 221] width 117 height 15
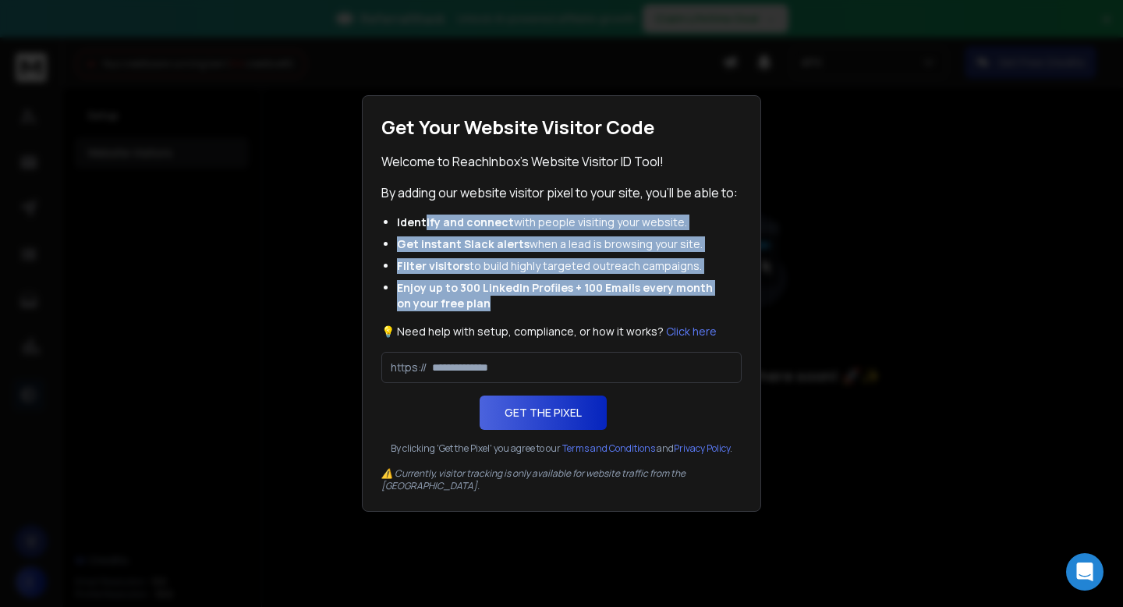
drag, startPoint x: 423, startPoint y: 233, endPoint x: 586, endPoint y: 305, distance: 178.1
click at [635, 309] on ul "Identify and connect with people visiting your website. Get instant Slack alert…" at bounding box center [561, 262] width 360 height 97
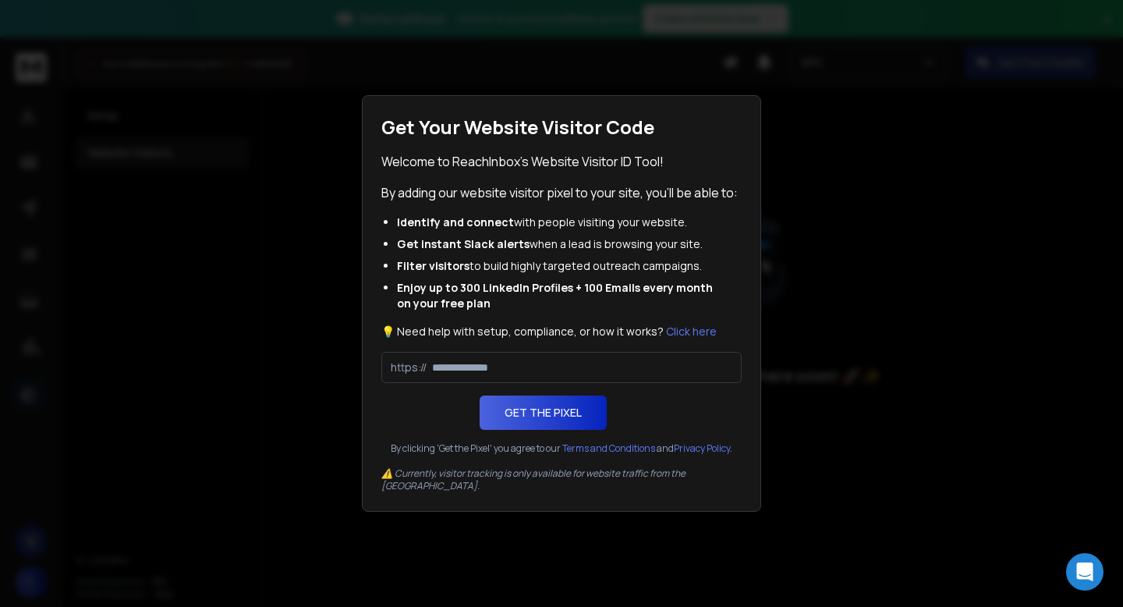
drag, startPoint x: 586, startPoint y: 305, endPoint x: 578, endPoint y: 311, distance: 10.0
click at [586, 305] on li "Enjoy up to 300 LinkedIn Profiles + 100 Emails every month on your free plan" at bounding box center [561, 295] width 329 height 31
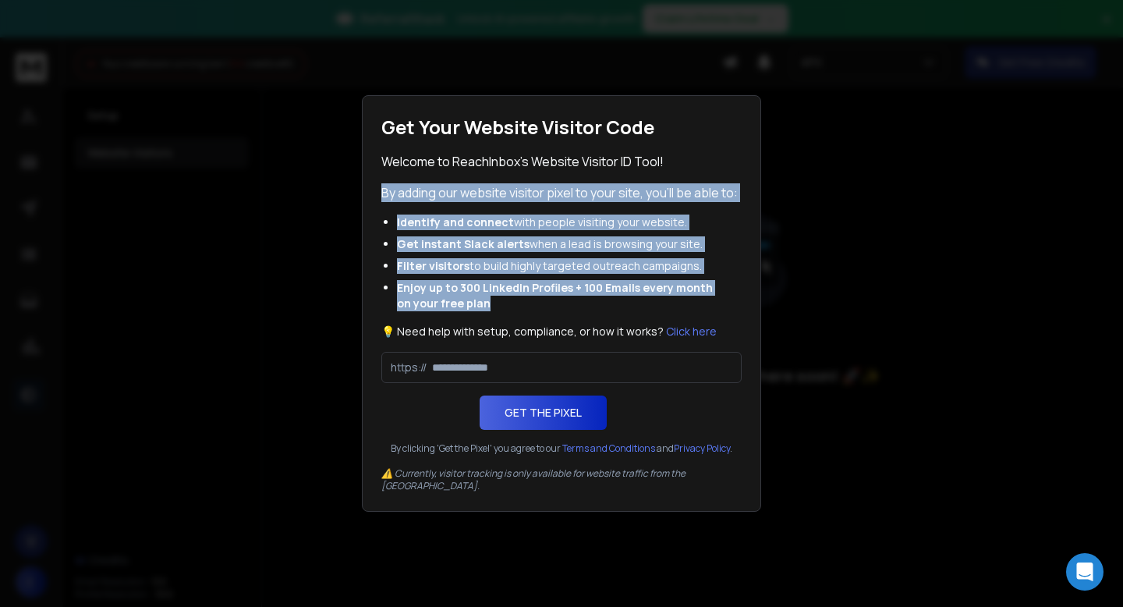
drag, startPoint x: 534, startPoint y: 302, endPoint x: 438, endPoint y: 179, distance: 156.1
click at [438, 183] on div "Get Your Website Visitor Code Welcome to ReachInbox's Website Visitor ID Tool! …" at bounding box center [562, 303] width 398 height 415
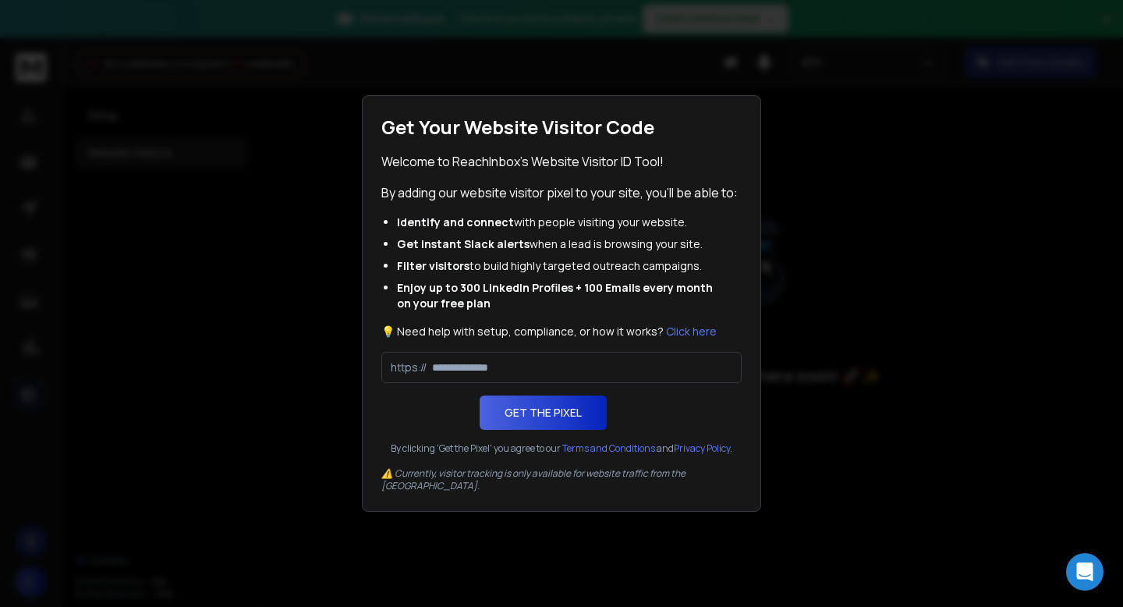
drag, startPoint x: 438, startPoint y: 179, endPoint x: 488, endPoint y: 222, distance: 66.3
click at [438, 179] on div "Get Your Website Visitor Code Welcome to ReachInbox's Website Visitor ID Tool! …" at bounding box center [562, 303] width 398 height 415
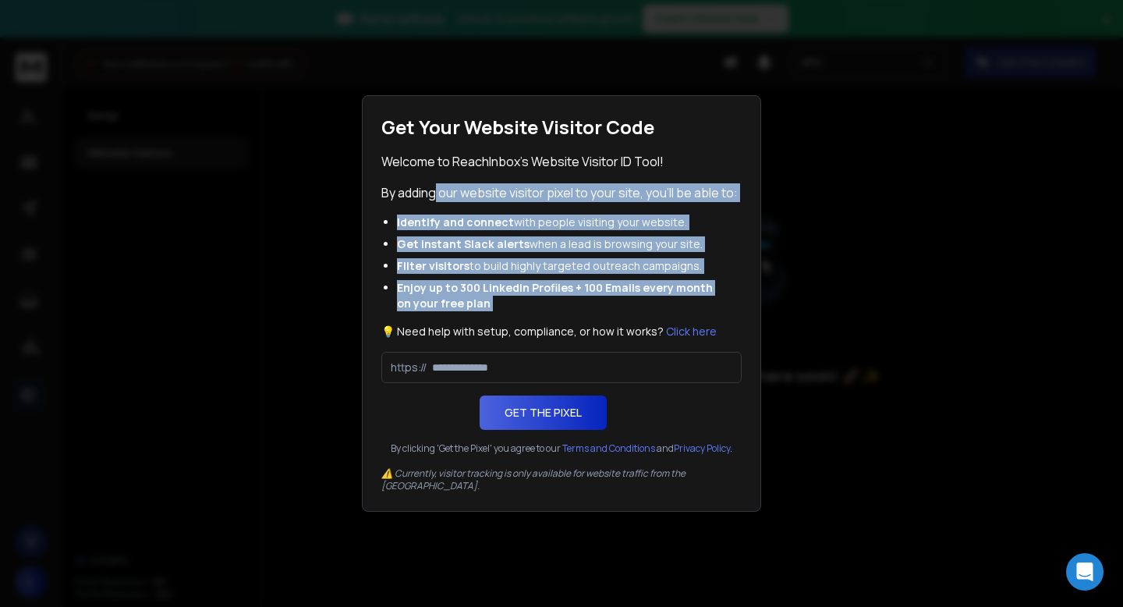
drag, startPoint x: 526, startPoint y: 327, endPoint x: 437, endPoint y: 200, distance: 155.7
click at [436, 203] on div "Get Your Website Visitor Code Welcome to ReachInbox's Website Visitor ID Tool! …" at bounding box center [562, 303] width 398 height 415
click at [435, 199] on p "By adding our website visitor pixel to your site, you'll be able to:" at bounding box center [561, 192] width 360 height 19
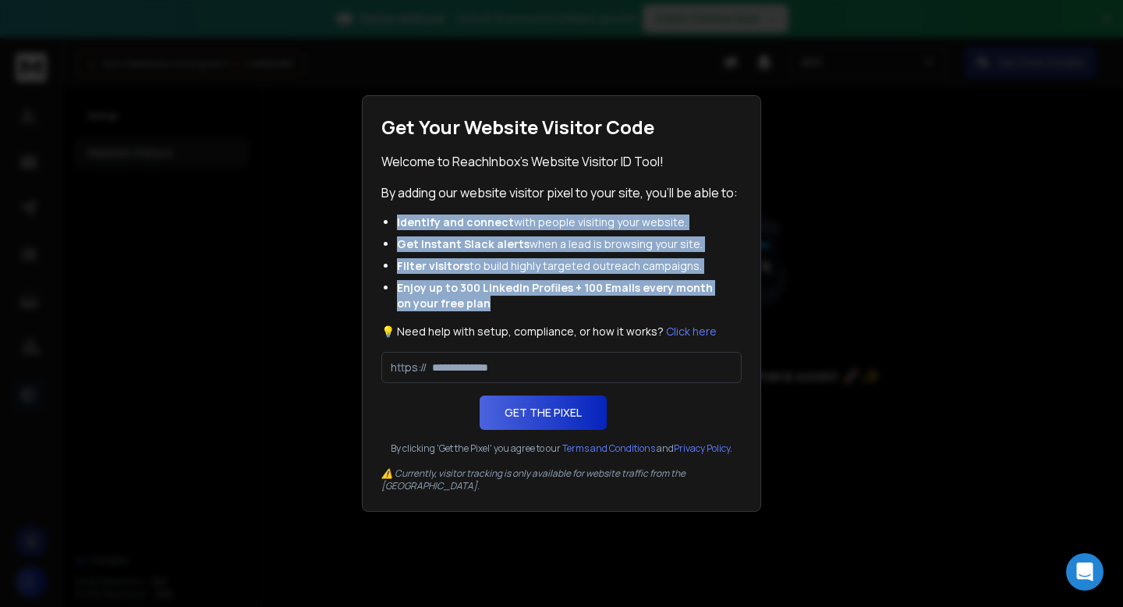
drag, startPoint x: 515, startPoint y: 307, endPoint x: 427, endPoint y: 219, distance: 125.2
click at [427, 218] on div "Get Your Website Visitor Code Welcome to ReachInbox's Website Visitor ID Tool! …" at bounding box center [562, 303] width 398 height 415
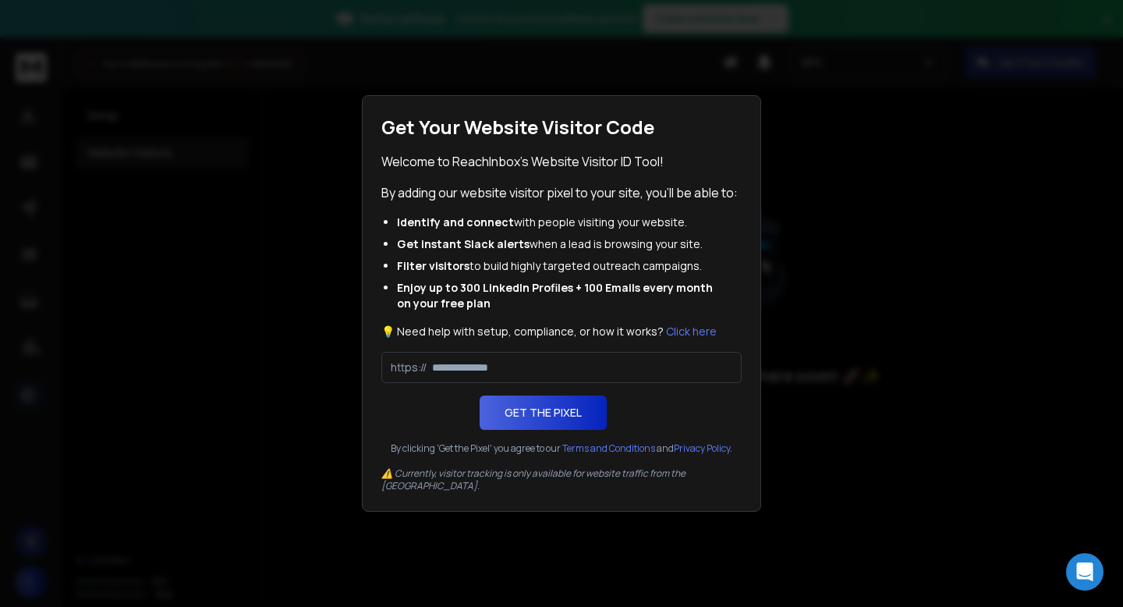
click at [427, 217] on div "Get Your Website Visitor Code Welcome to ReachInbox's Website Visitor ID Tool! …" at bounding box center [562, 303] width 398 height 415
drag, startPoint x: 443, startPoint y: 297, endPoint x: 592, endPoint y: 289, distance: 149.1
click at [592, 289] on li "Enjoy up to 300 LinkedIn Profiles + 100 Emails every month on your free plan" at bounding box center [561, 295] width 329 height 31
drag, startPoint x: 462, startPoint y: 299, endPoint x: 636, endPoint y: 296, distance: 174.7
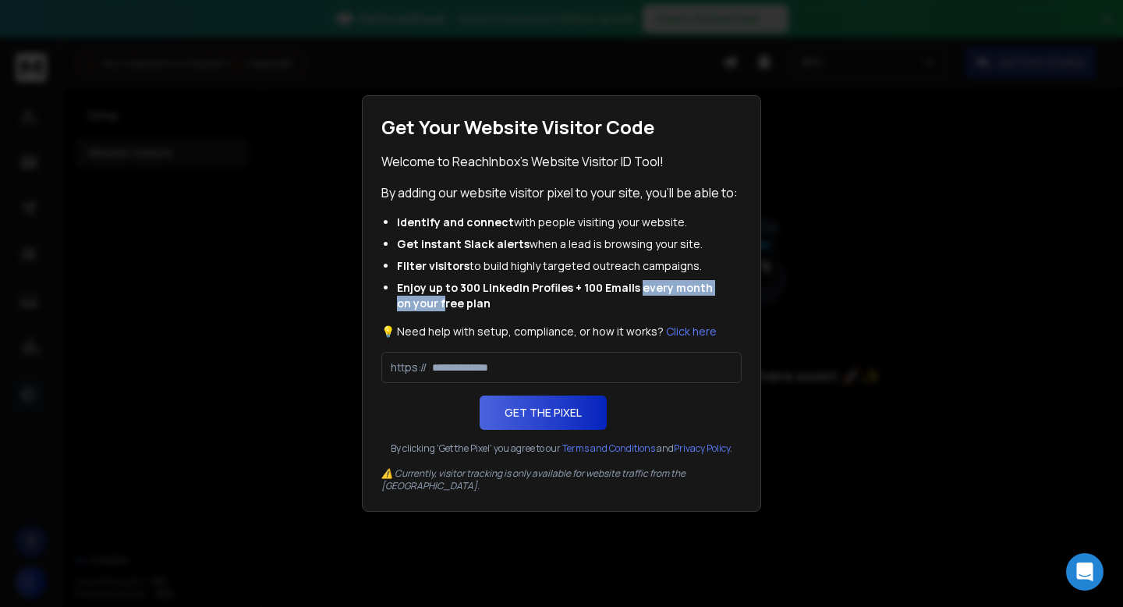
click at [636, 296] on li "Enjoy up to 300 LinkedIn Profiles + 100 Emails every month on your free plan" at bounding box center [561, 295] width 329 height 31
drag, startPoint x: 628, startPoint y: 298, endPoint x: 567, endPoint y: 312, distance: 62.4
click at [628, 298] on li "Enjoy up to 300 LinkedIn Profiles + 100 Emails every month on your free plan" at bounding box center [561, 295] width 329 height 31
click at [494, 370] on input "text" at bounding box center [561, 367] width 360 height 31
type input "*********"
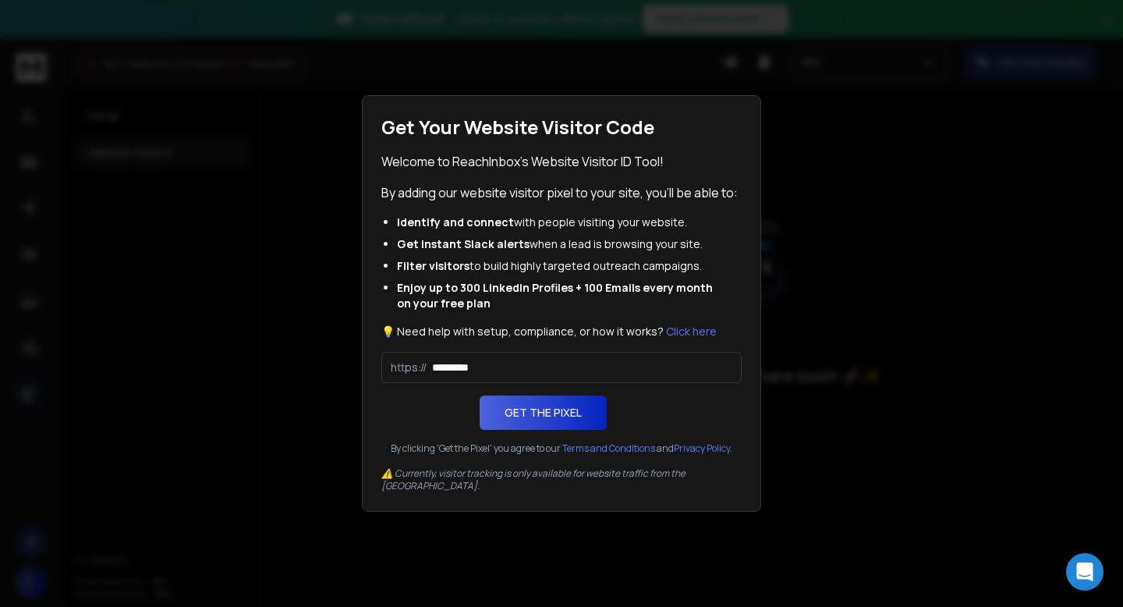
click at [756, 233] on div "Get Your Website Visitor Code Welcome to ReachInbox's Website Visitor ID Tool! …" at bounding box center [562, 303] width 398 height 415
